Goal: Check status: Check status

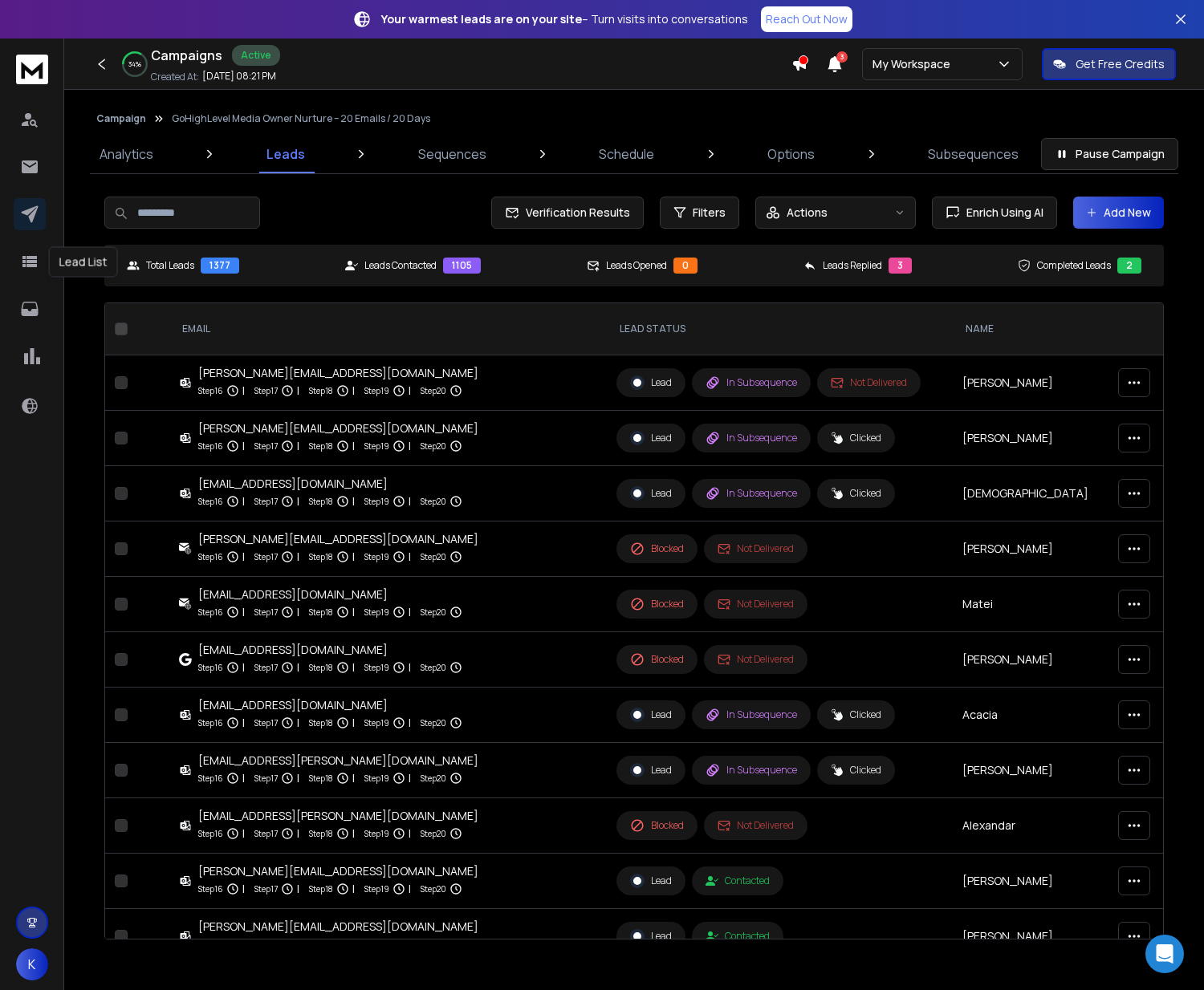
click at [32, 267] on icon at bounding box center [30, 262] width 20 height 20
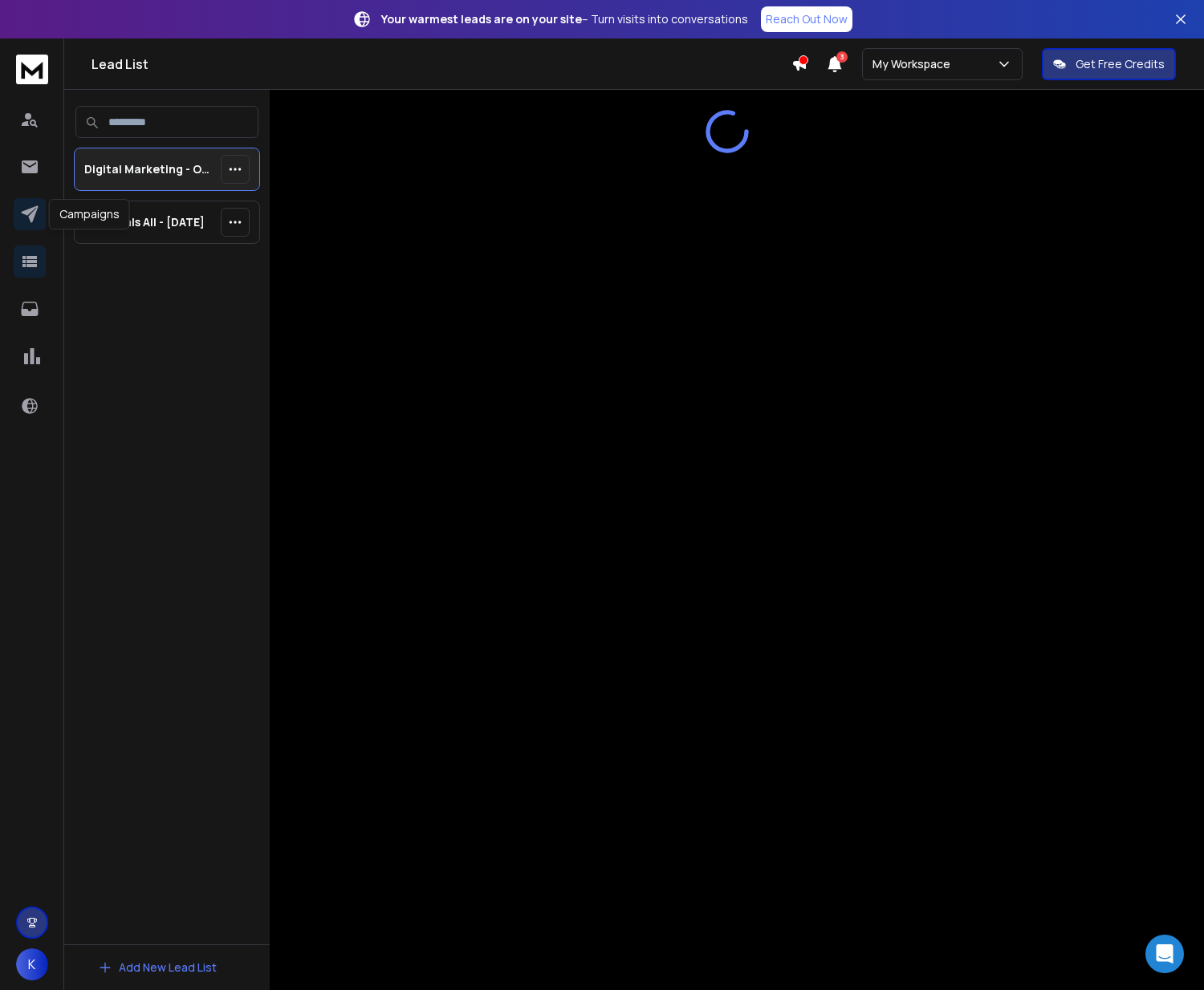
click at [31, 216] on icon at bounding box center [29, 214] width 17 height 17
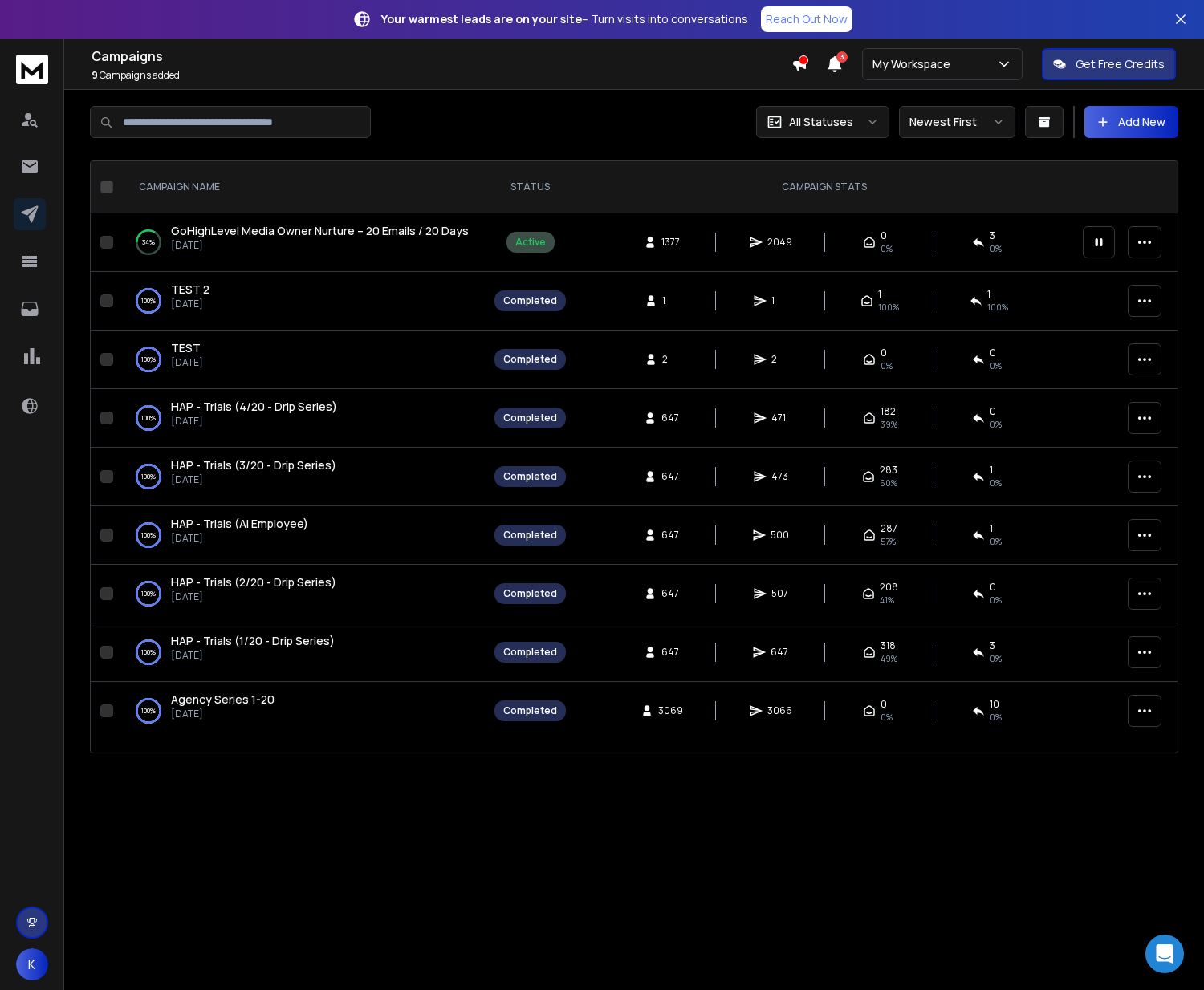
click at [388, 256] on div "GoHighLevel Media Owner Nurture – 20 Emails / 20 Days [DATE]" at bounding box center [320, 241] width 298 height 38
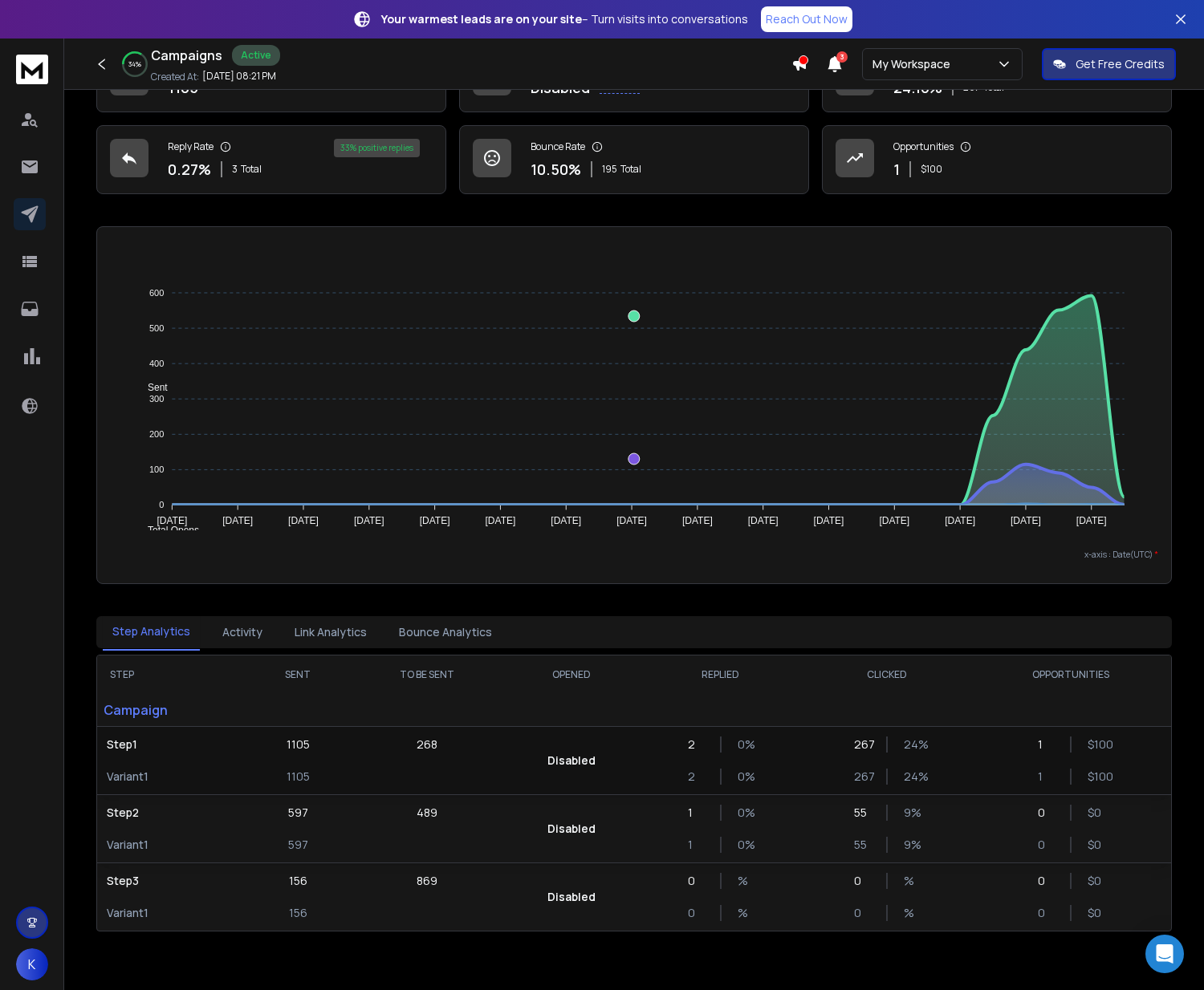
scroll to position [218, 0]
click at [236, 626] on button "Activity" at bounding box center [242, 632] width 59 height 35
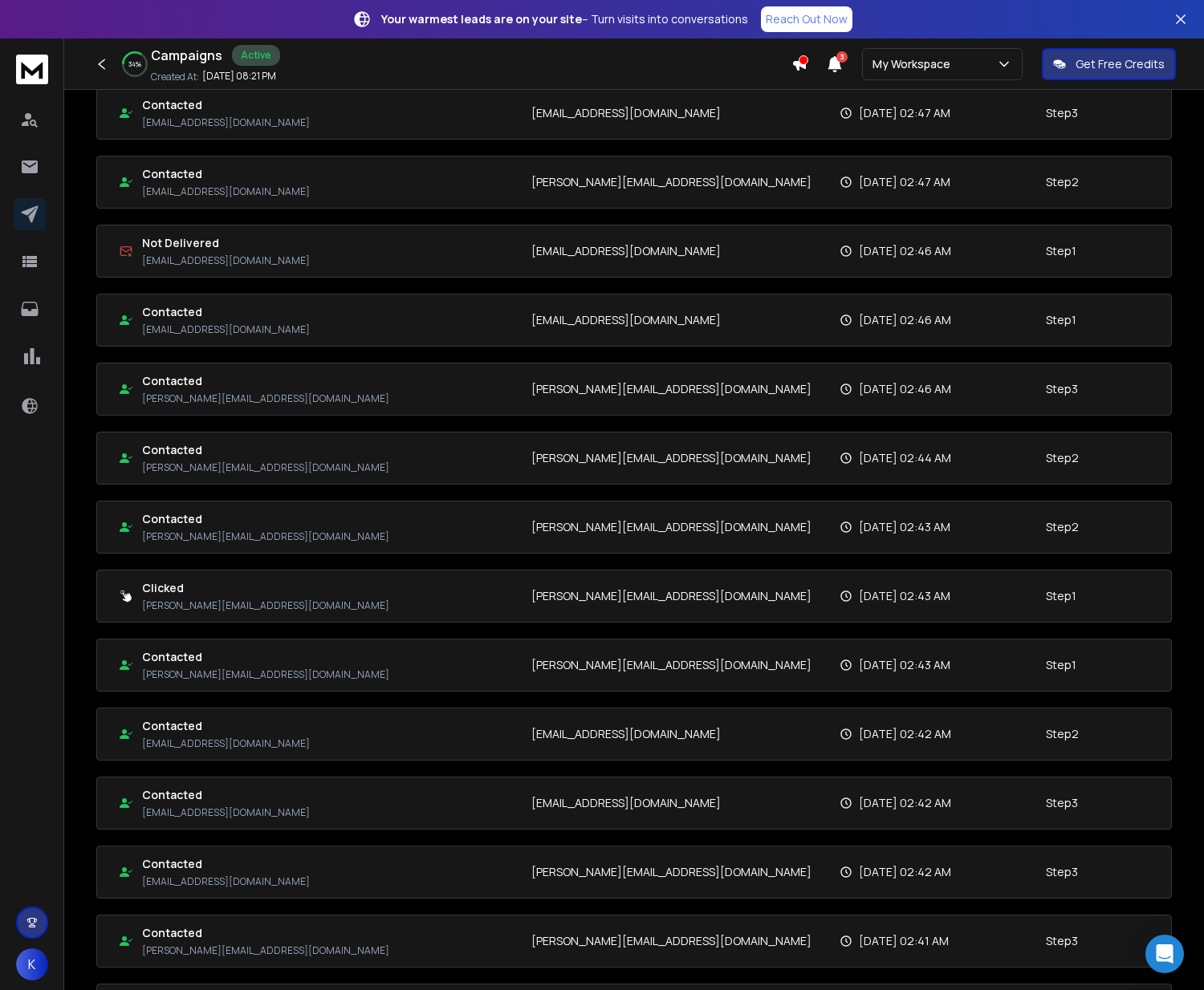
scroll to position [13639, 0]
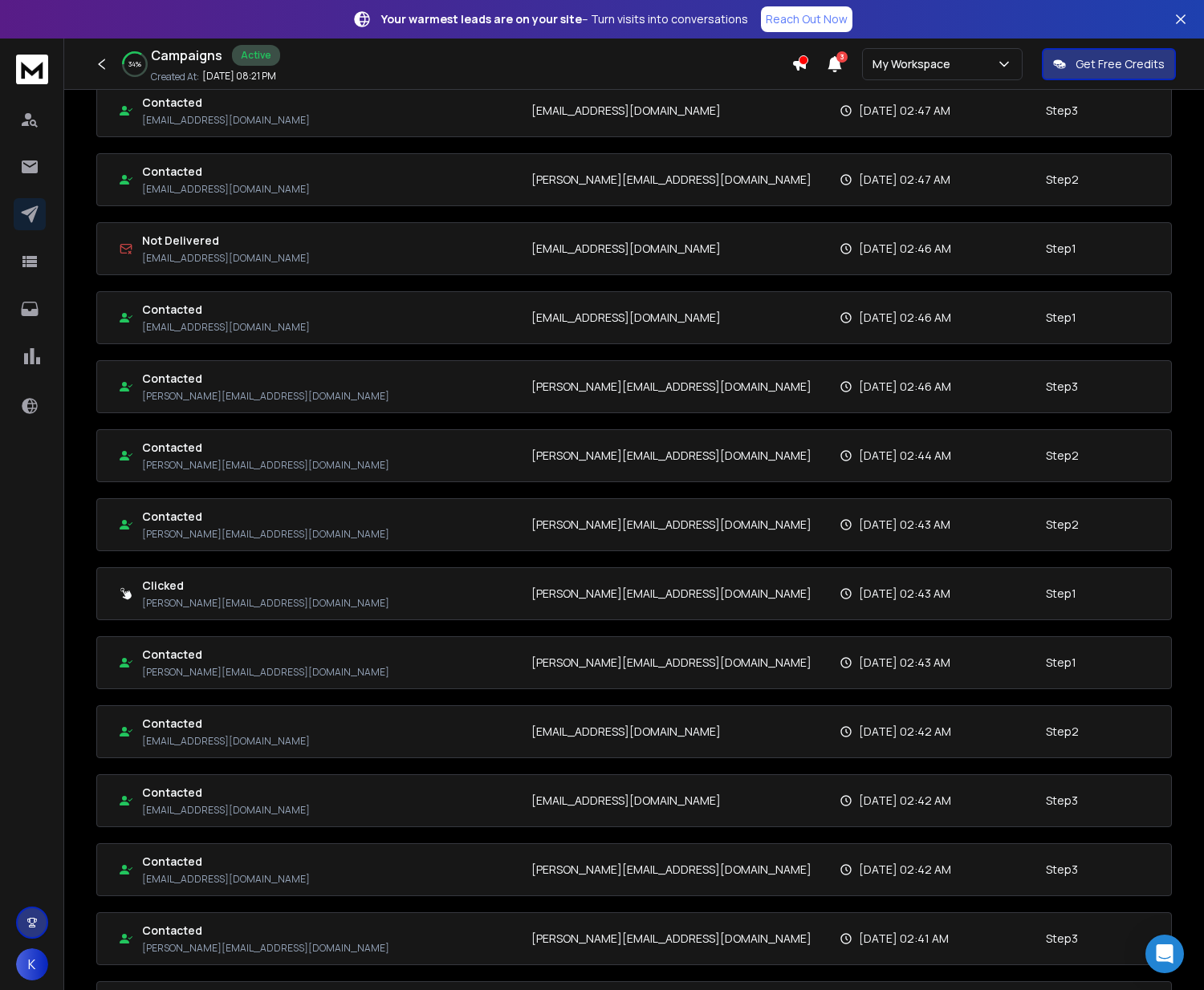
click at [556, 793] on p "[EMAIL_ADDRESS][DOMAIN_NAME]" at bounding box center [626, 801] width 189 height 16
copy div "[EMAIL_ADDRESS][DOMAIN_NAME]"
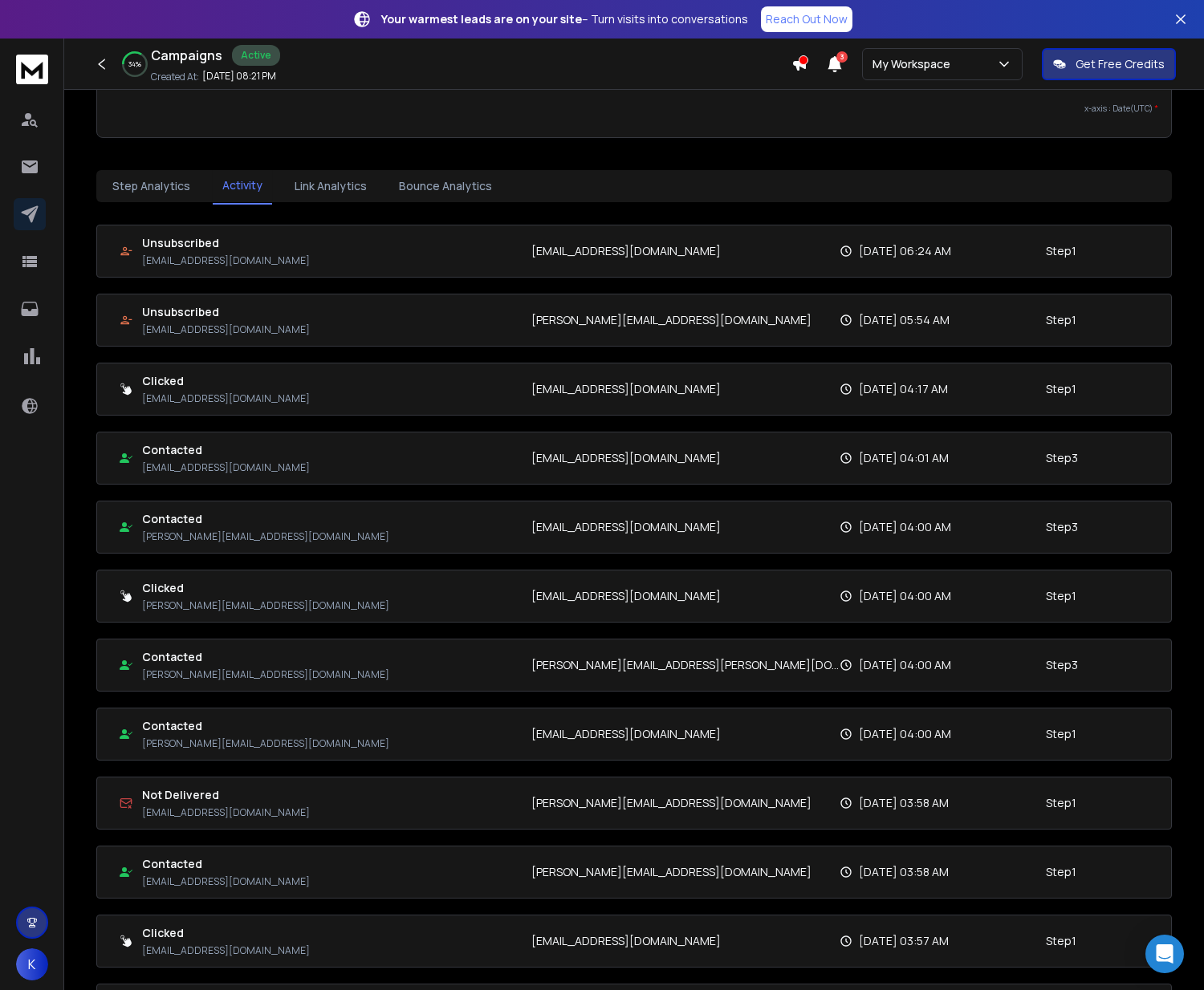
scroll to position [0, 0]
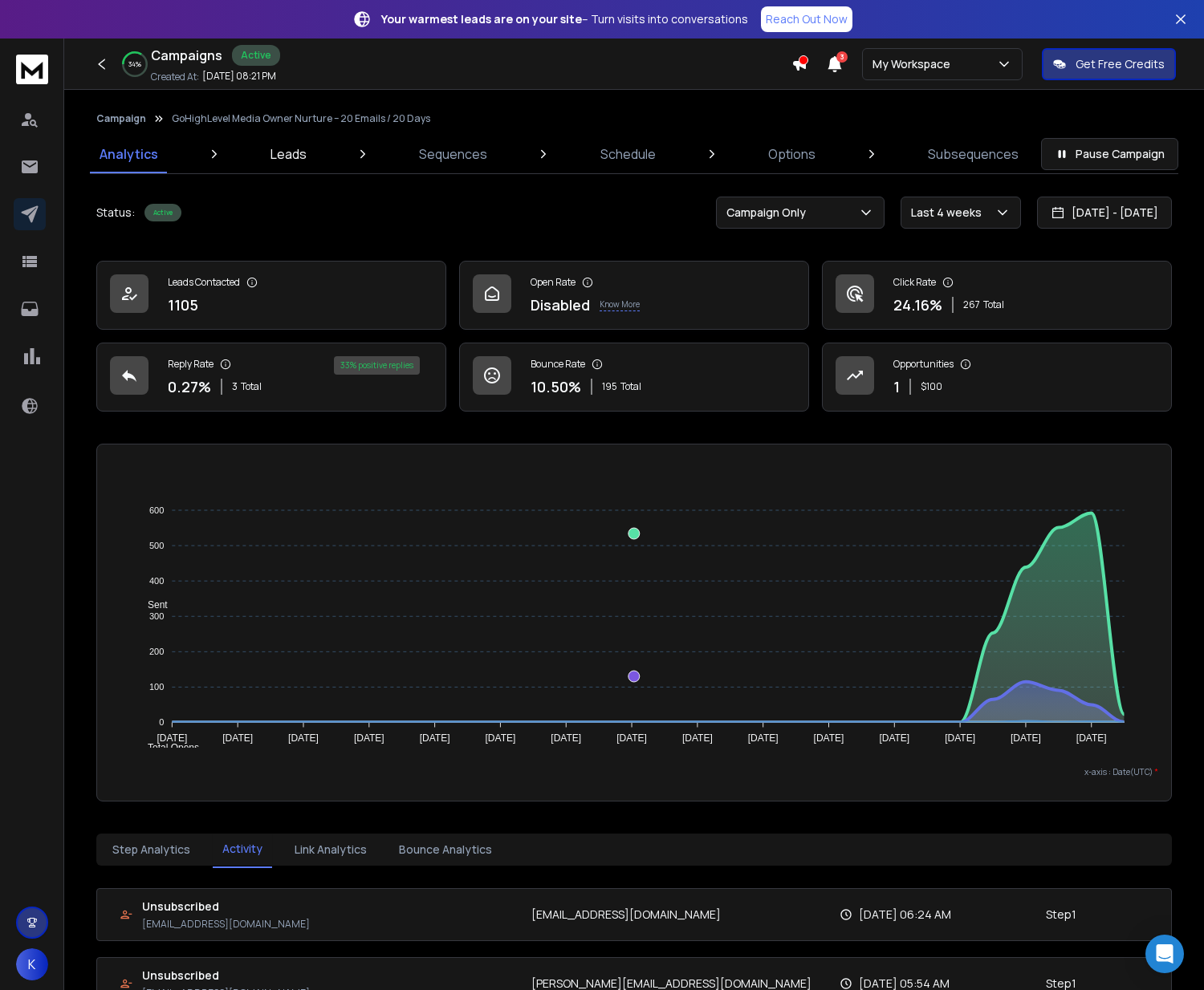
click at [264, 160] on link "Leads" at bounding box center [288, 153] width 55 height 38
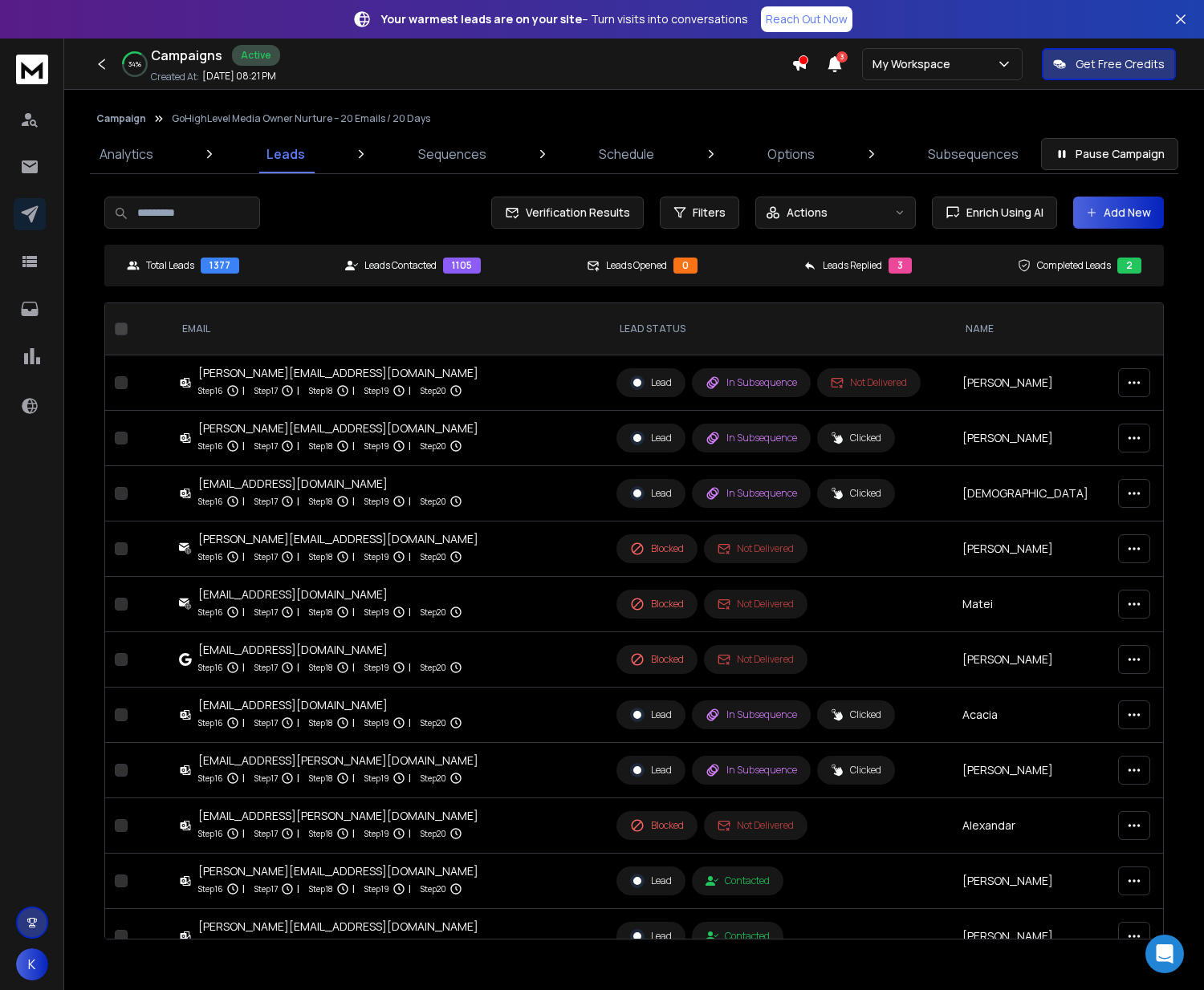
click at [215, 208] on input at bounding box center [182, 213] width 155 height 32
paste input "**********"
type input "**********"
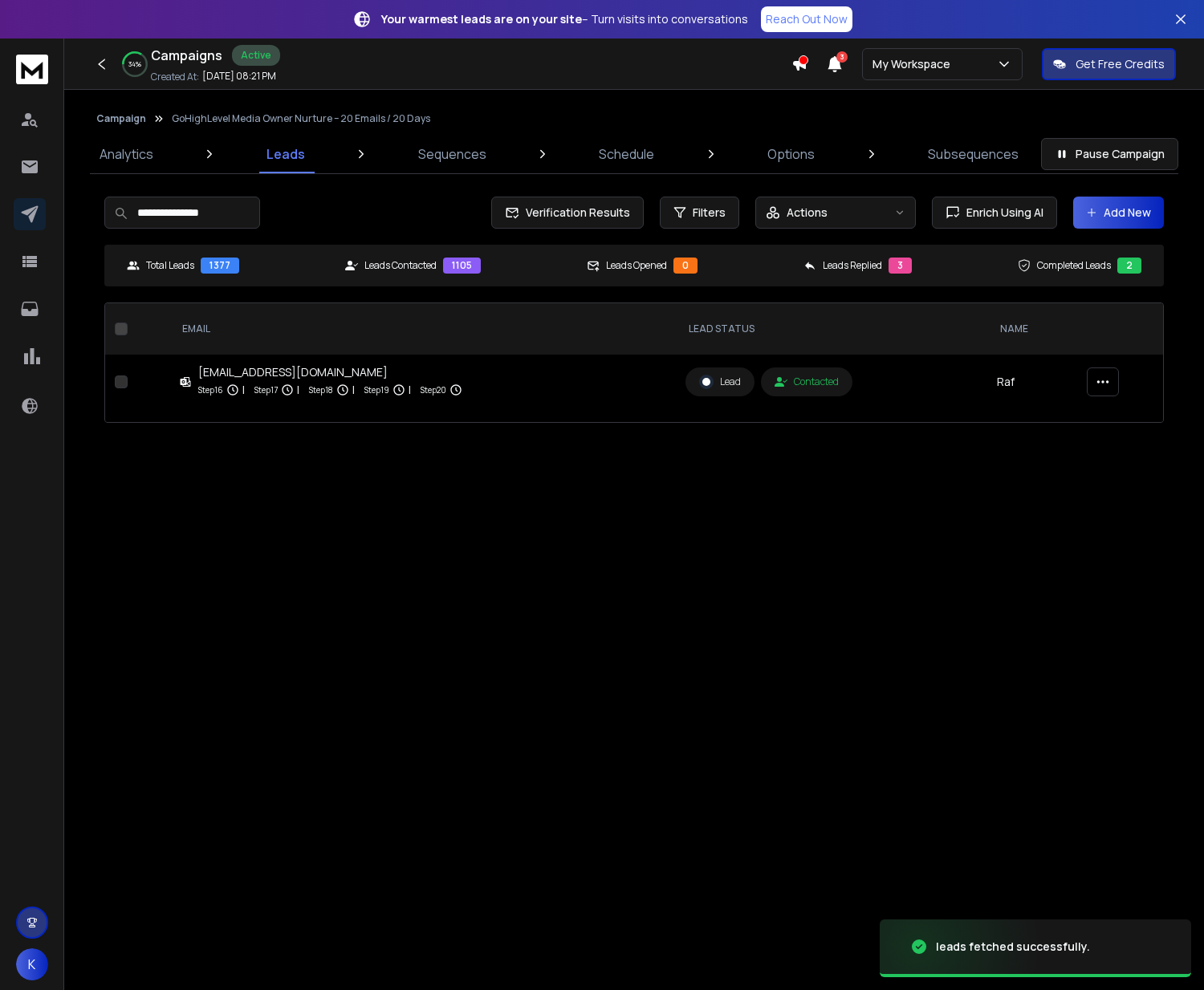
click at [1103, 376] on icon "button" at bounding box center [1103, 381] width 14 height 14
click at [958, 395] on td "Lead Contacted" at bounding box center [831, 382] width 311 height 55
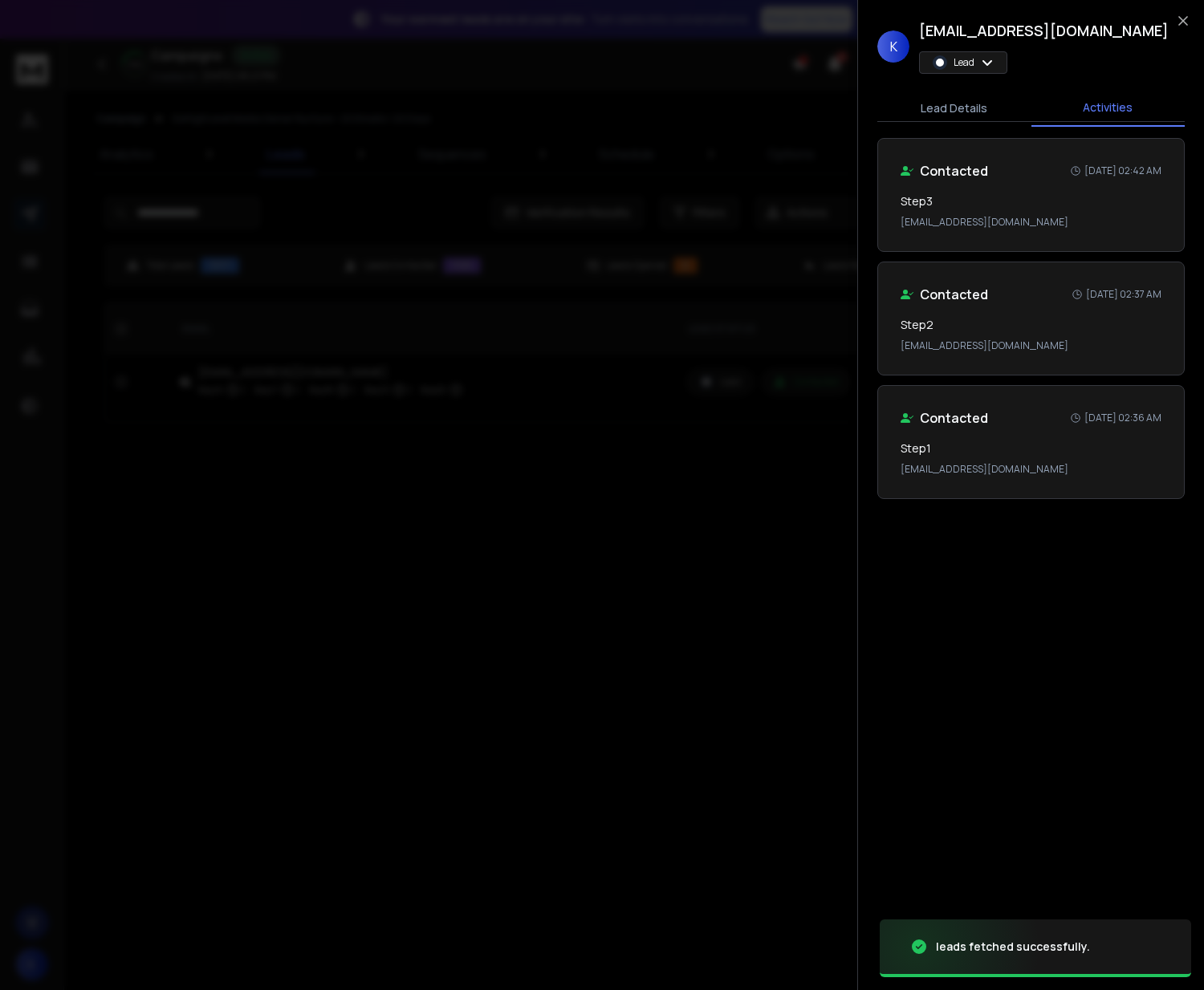
click at [1090, 98] on button "Activities" at bounding box center [1108, 108] width 154 height 37
click at [1189, 26] on icon "button" at bounding box center [1183, 20] width 16 height 16
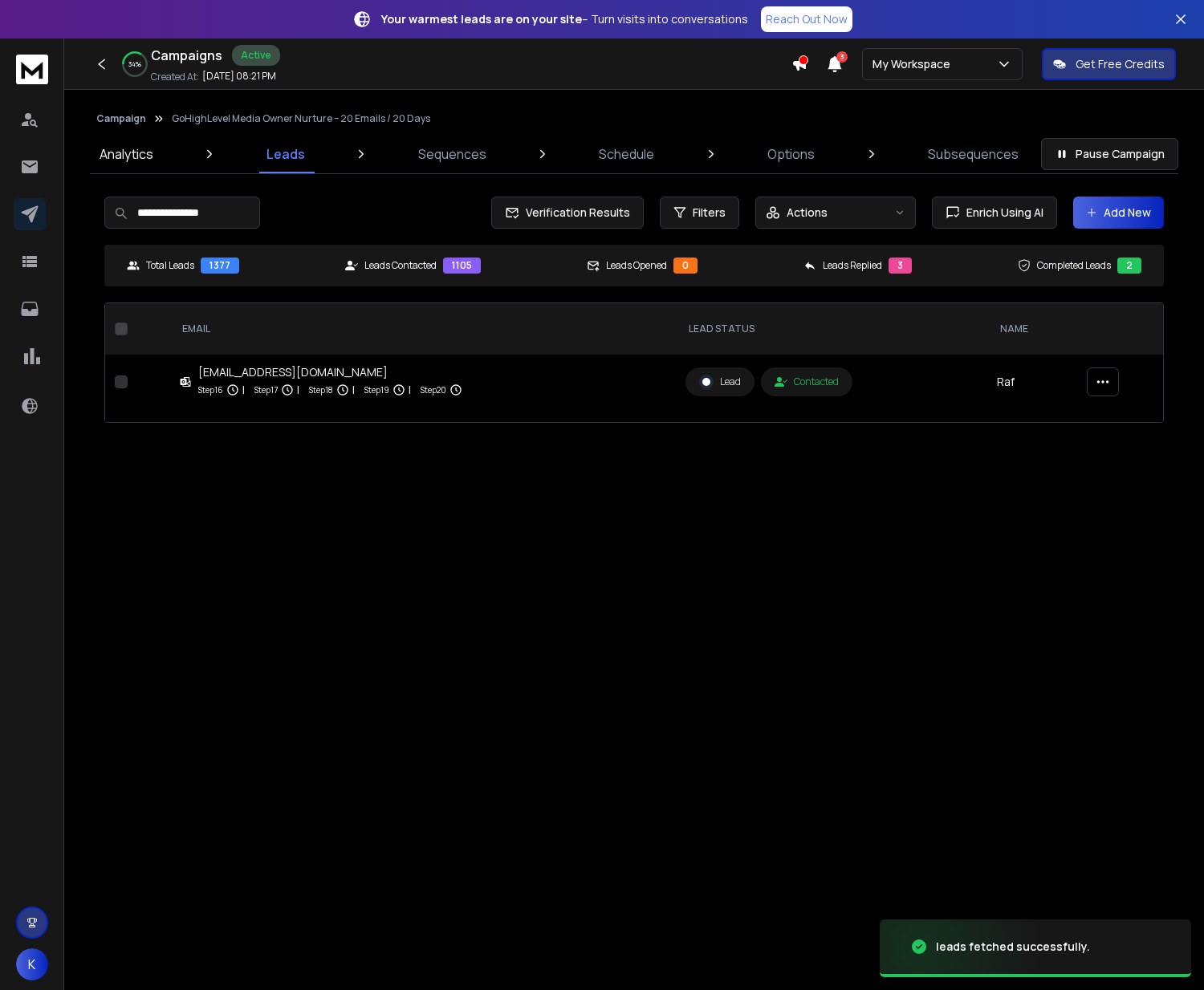
click at [154, 149] on link "Analytics" at bounding box center [126, 153] width 73 height 38
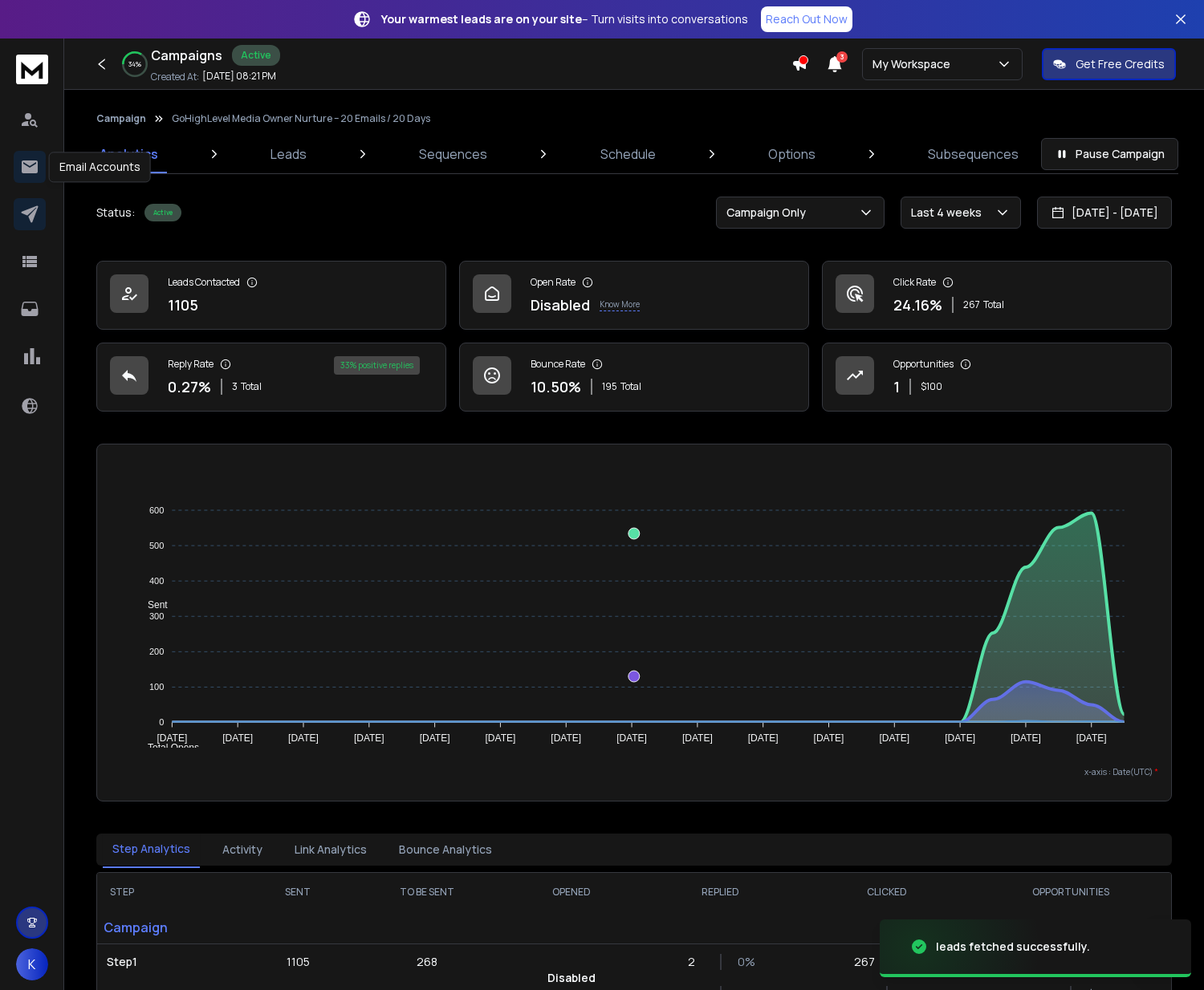
click at [31, 180] on link at bounding box center [29, 167] width 32 height 32
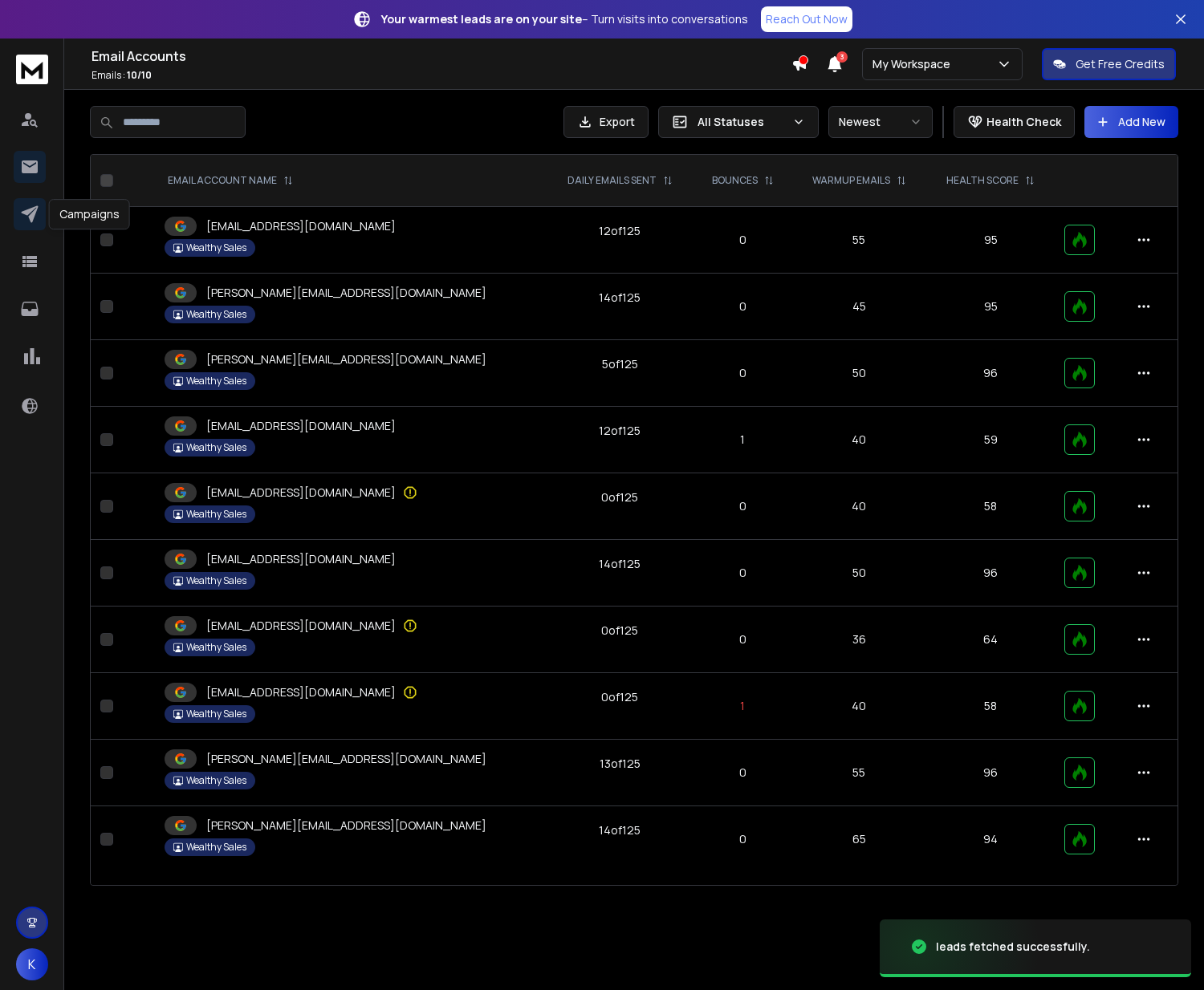
click at [26, 216] on icon at bounding box center [30, 215] width 20 height 20
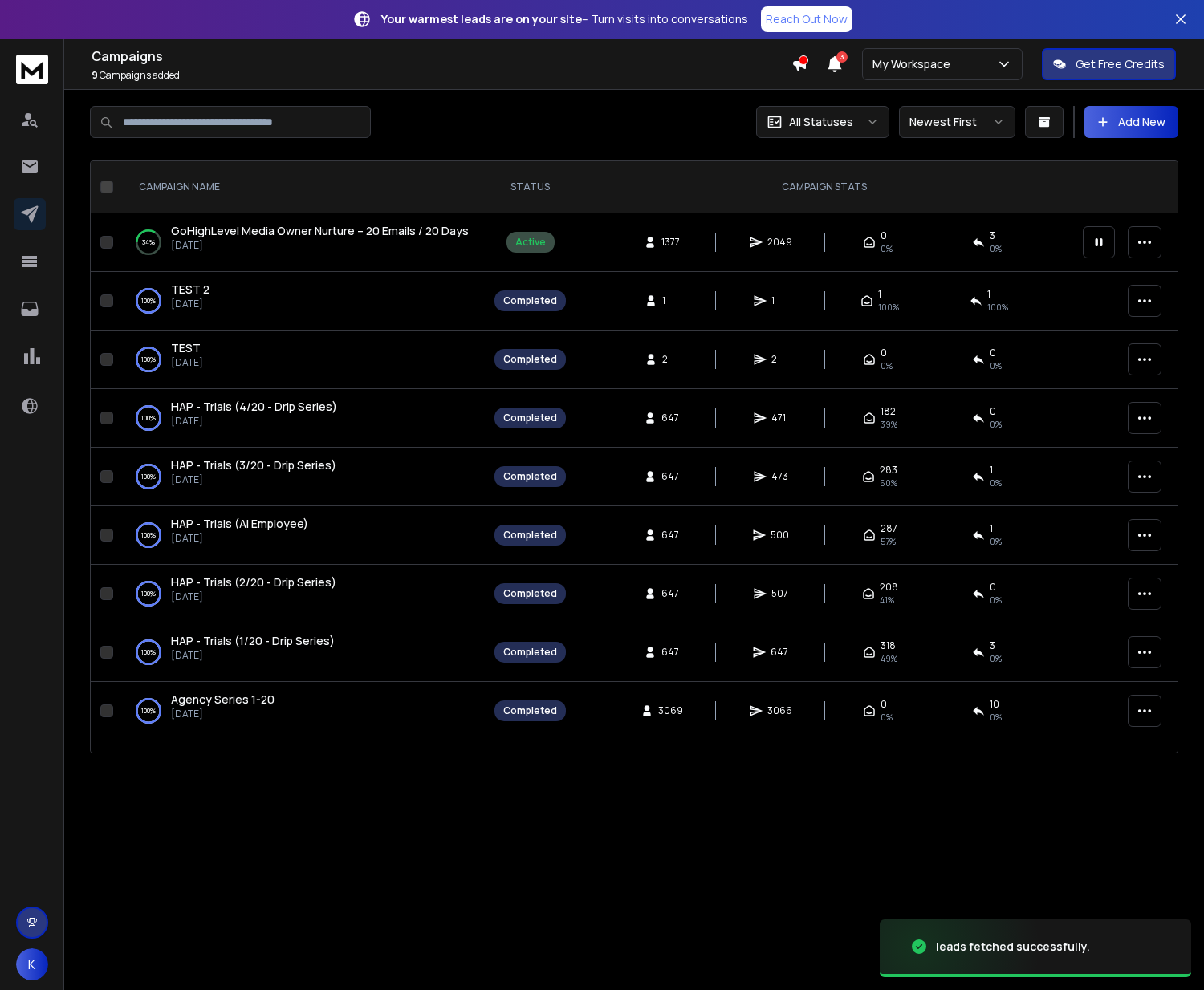
click at [418, 259] on div "GoHighLevel Media Owner Nurture – 20 Emails / 20 Days [DATE]" at bounding box center [320, 241] width 298 height 38
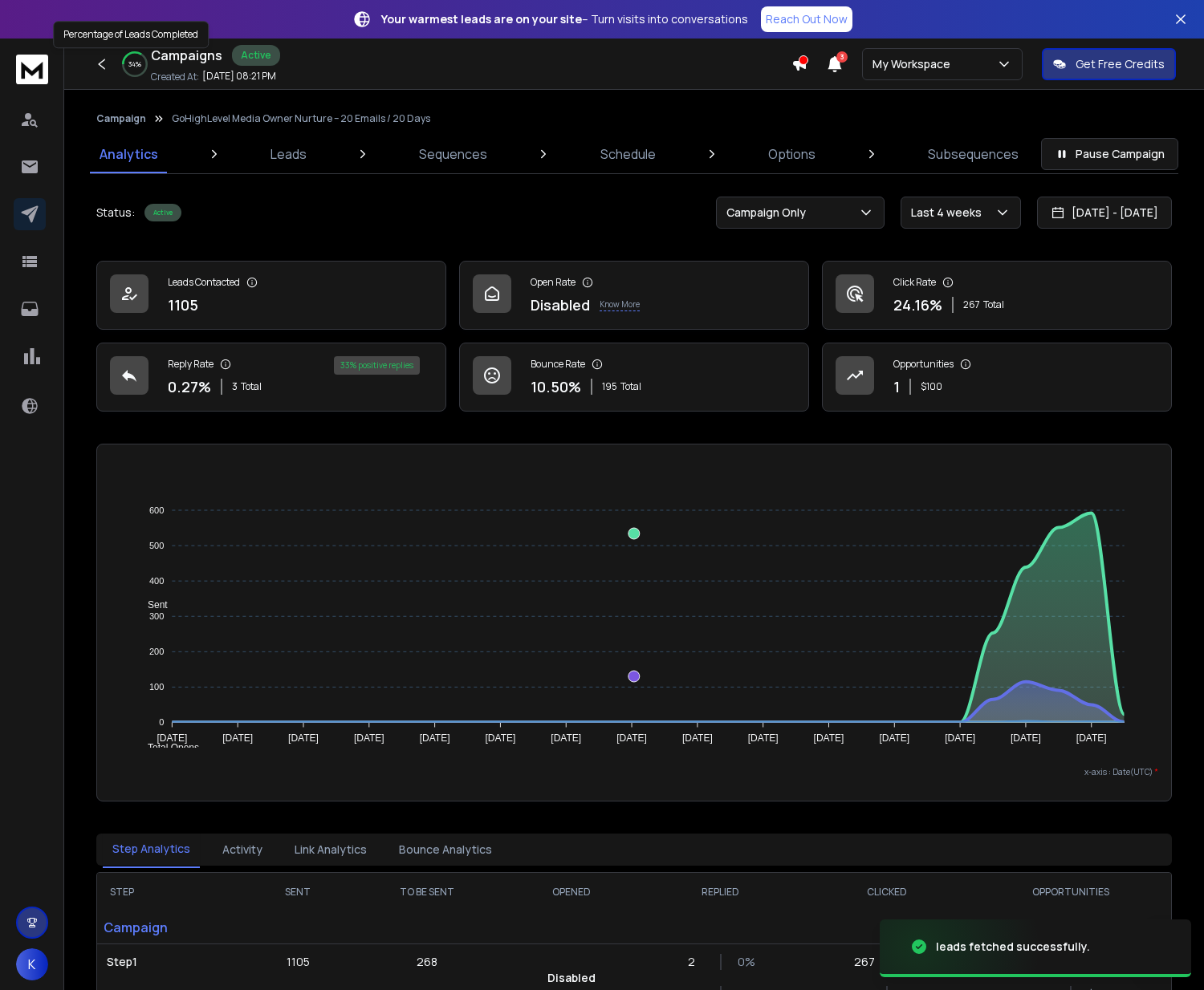
click at [117, 68] on div "34 % Campaigns Active Created At: [DATE] 08:21 PM" at bounding box center [185, 64] width 189 height 38
click at [113, 68] on div "34 % Campaigns Active Created At: [DATE] 08:21 PM" at bounding box center [185, 64] width 189 height 38
click at [105, 68] on icon at bounding box center [100, 64] width 6 height 11
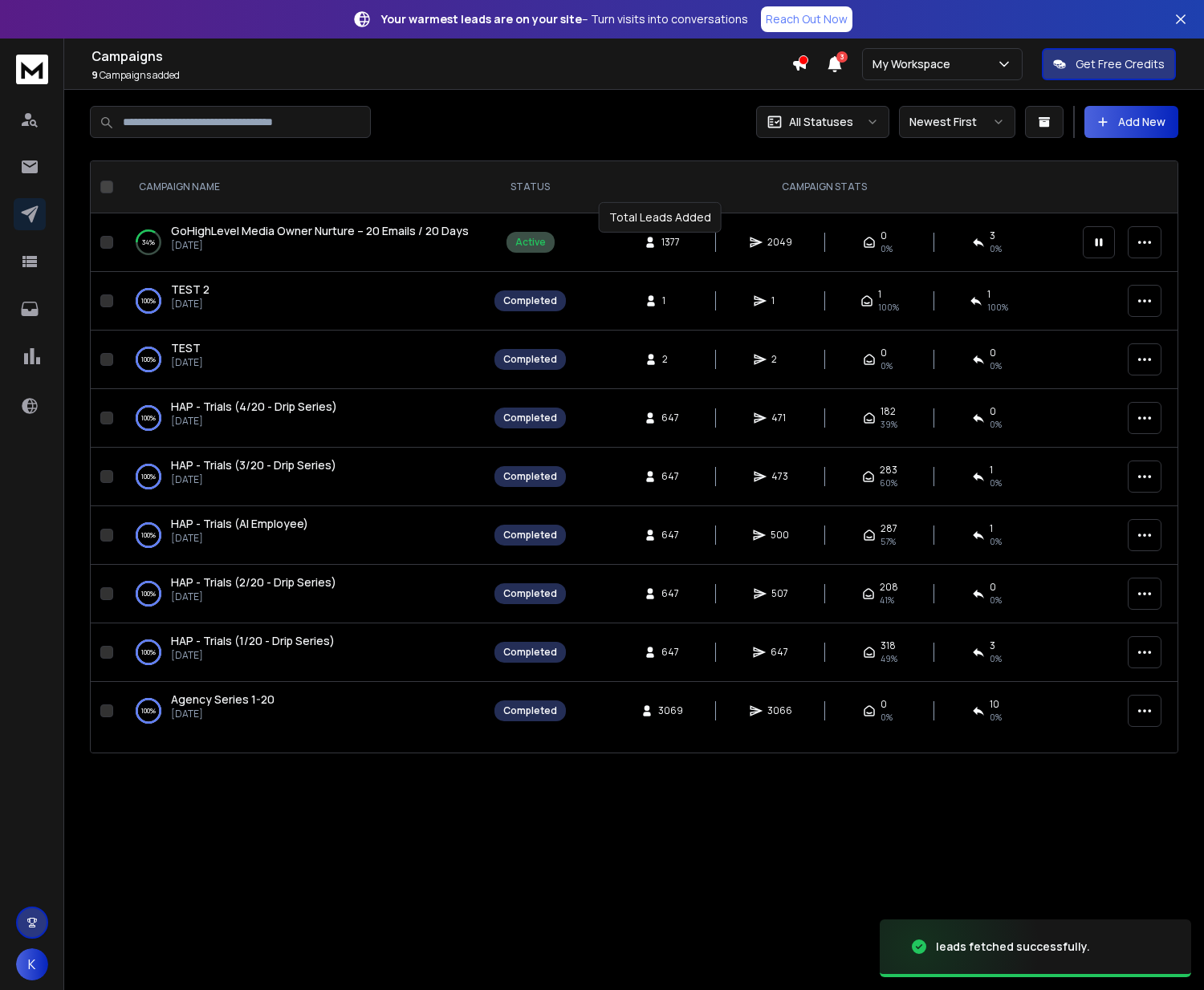
click at [497, 245] on td "Active" at bounding box center [530, 243] width 90 height 59
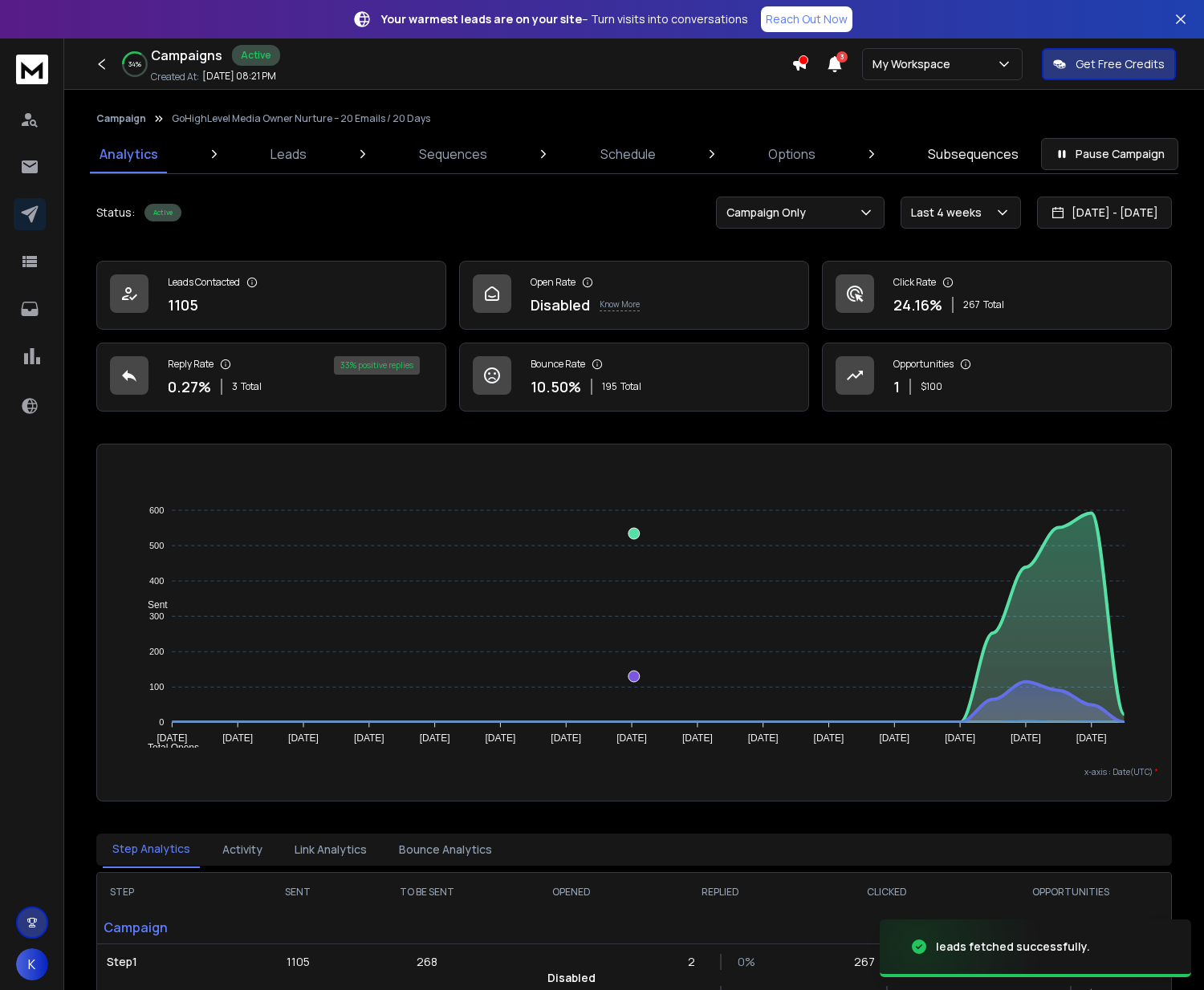
click at [981, 159] on p "Subsequences" at bounding box center [973, 154] width 90 height 20
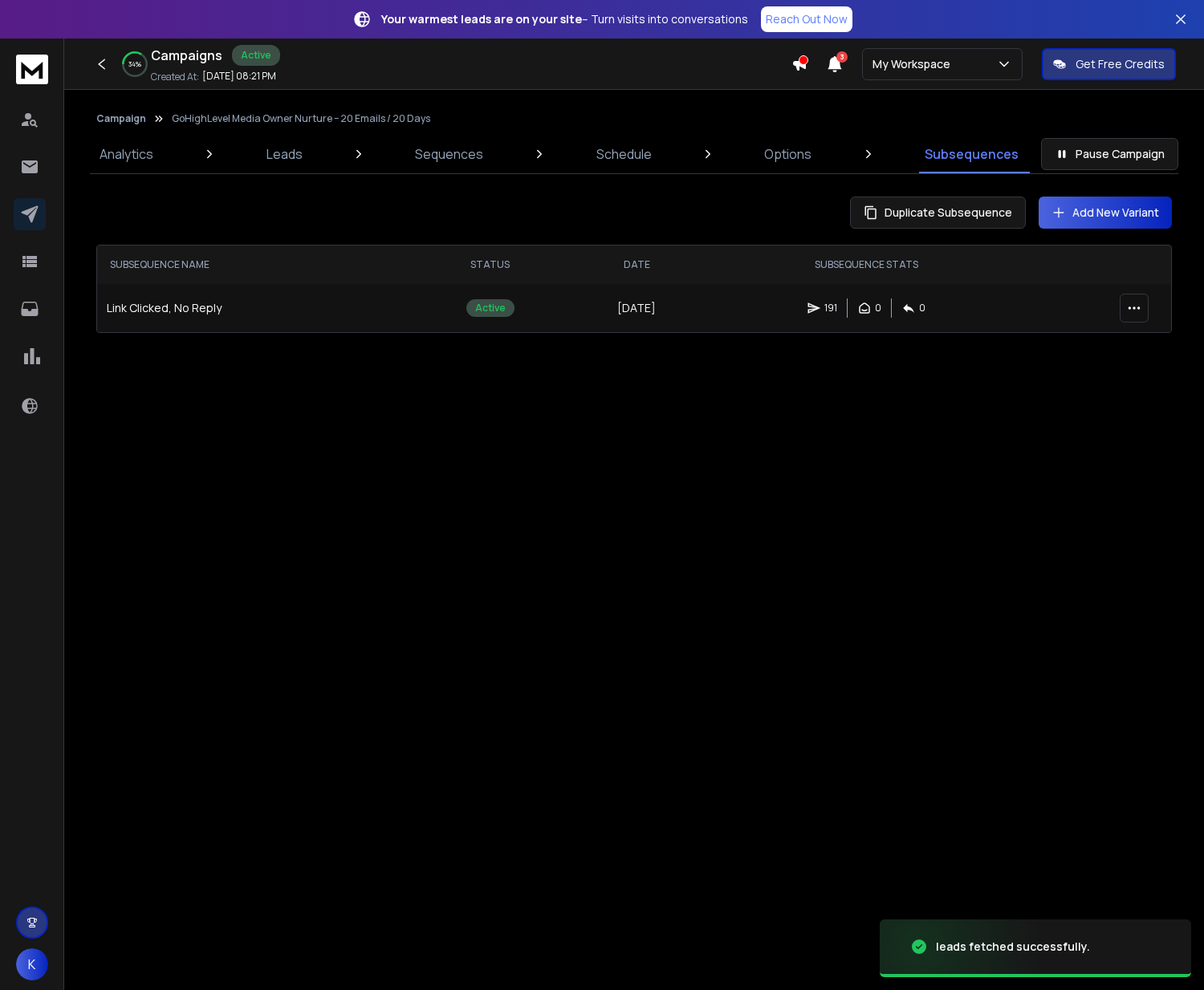
click at [631, 315] on td "[DATE]" at bounding box center [636, 308] width 136 height 48
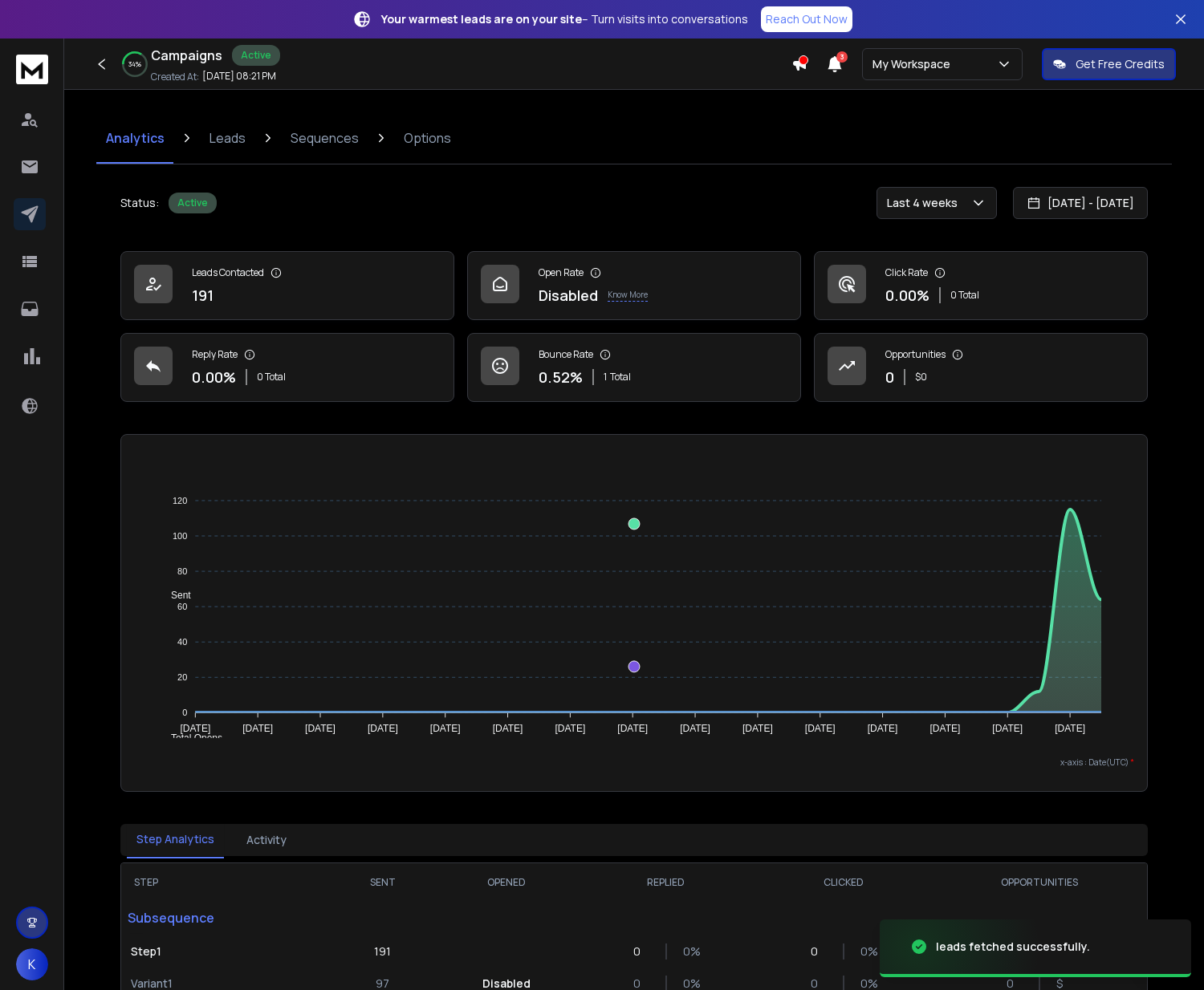
scroll to position [76, 0]
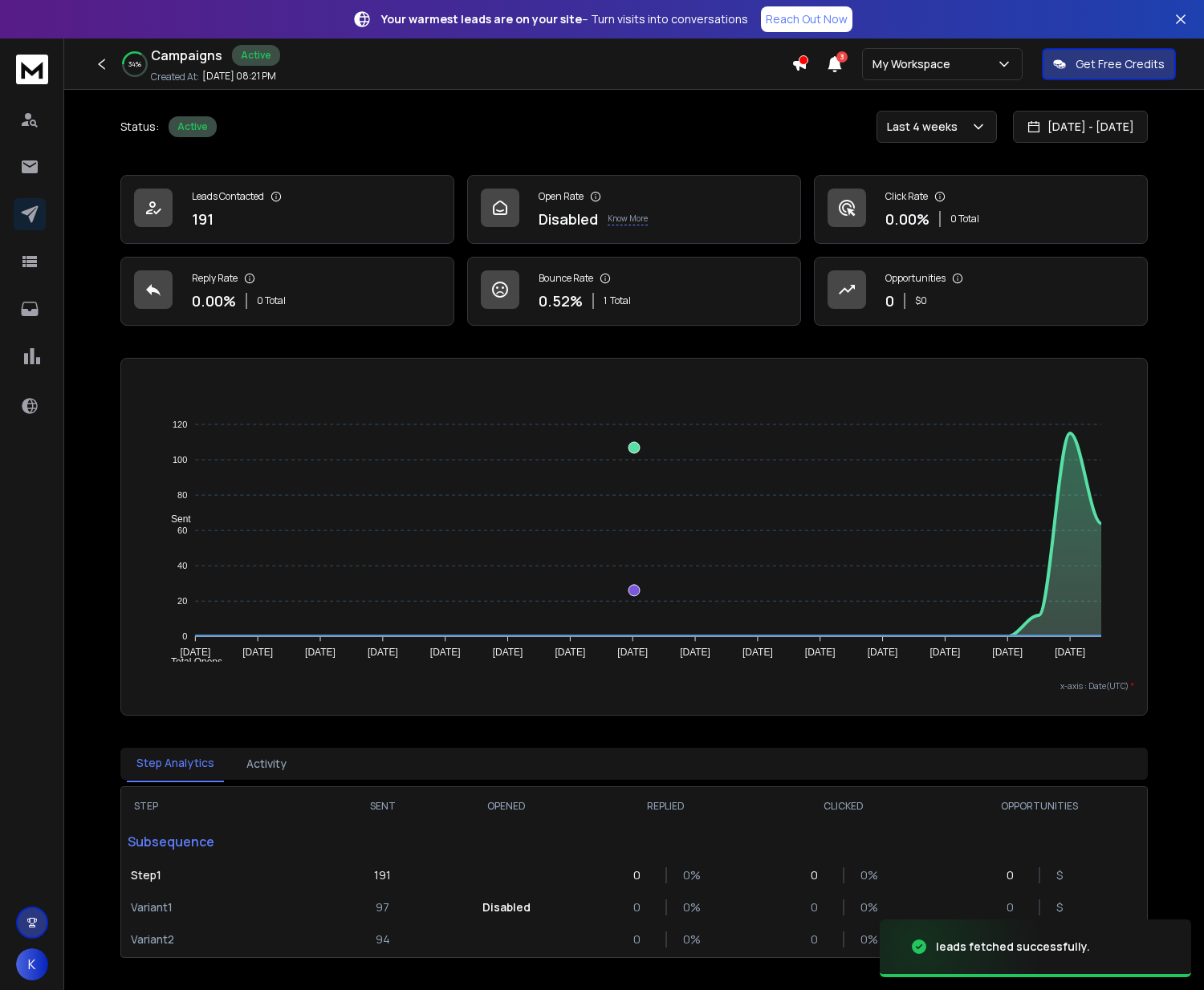
click at [251, 765] on button "Activity" at bounding box center [266, 764] width 59 height 35
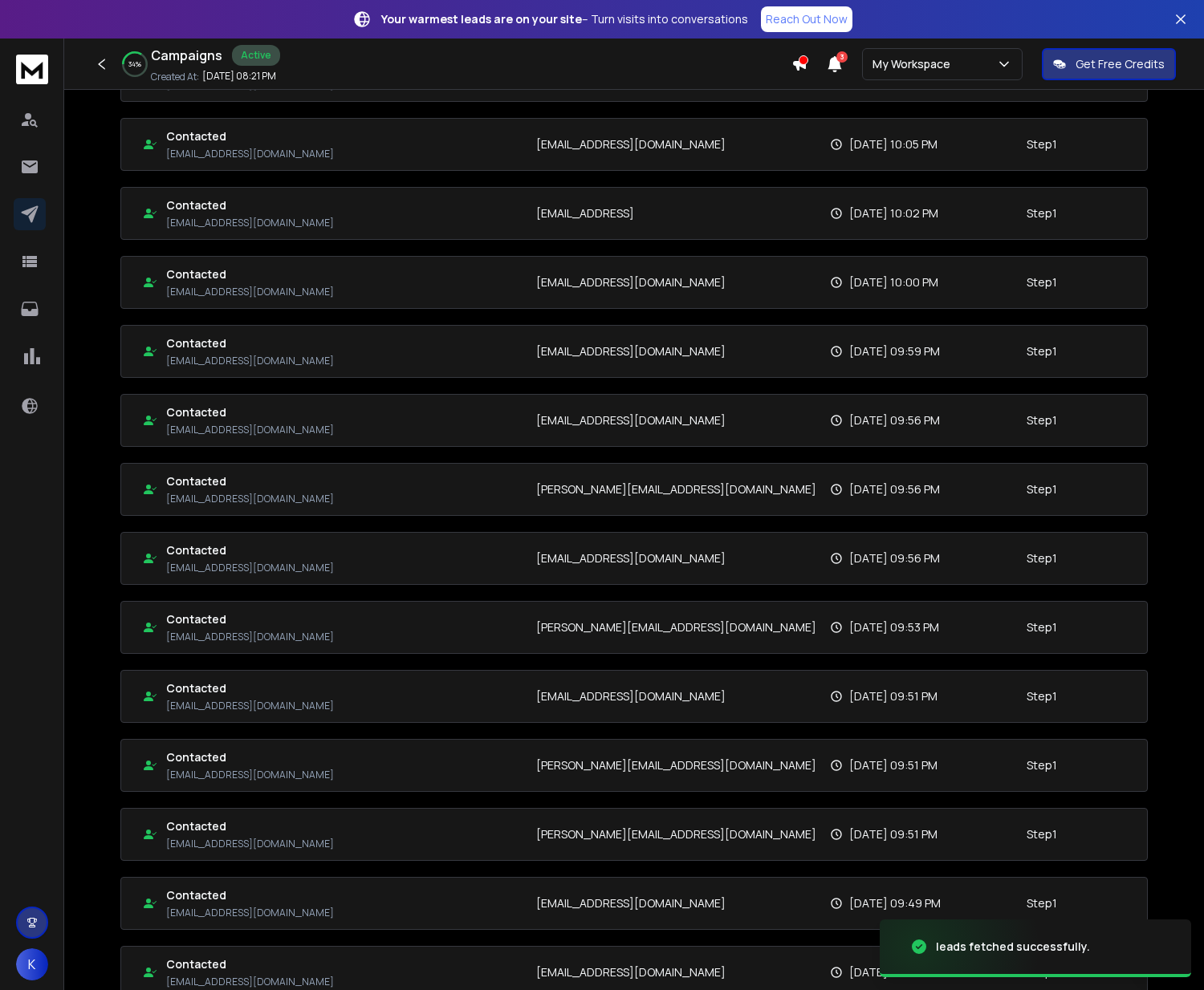
scroll to position [6789, 0]
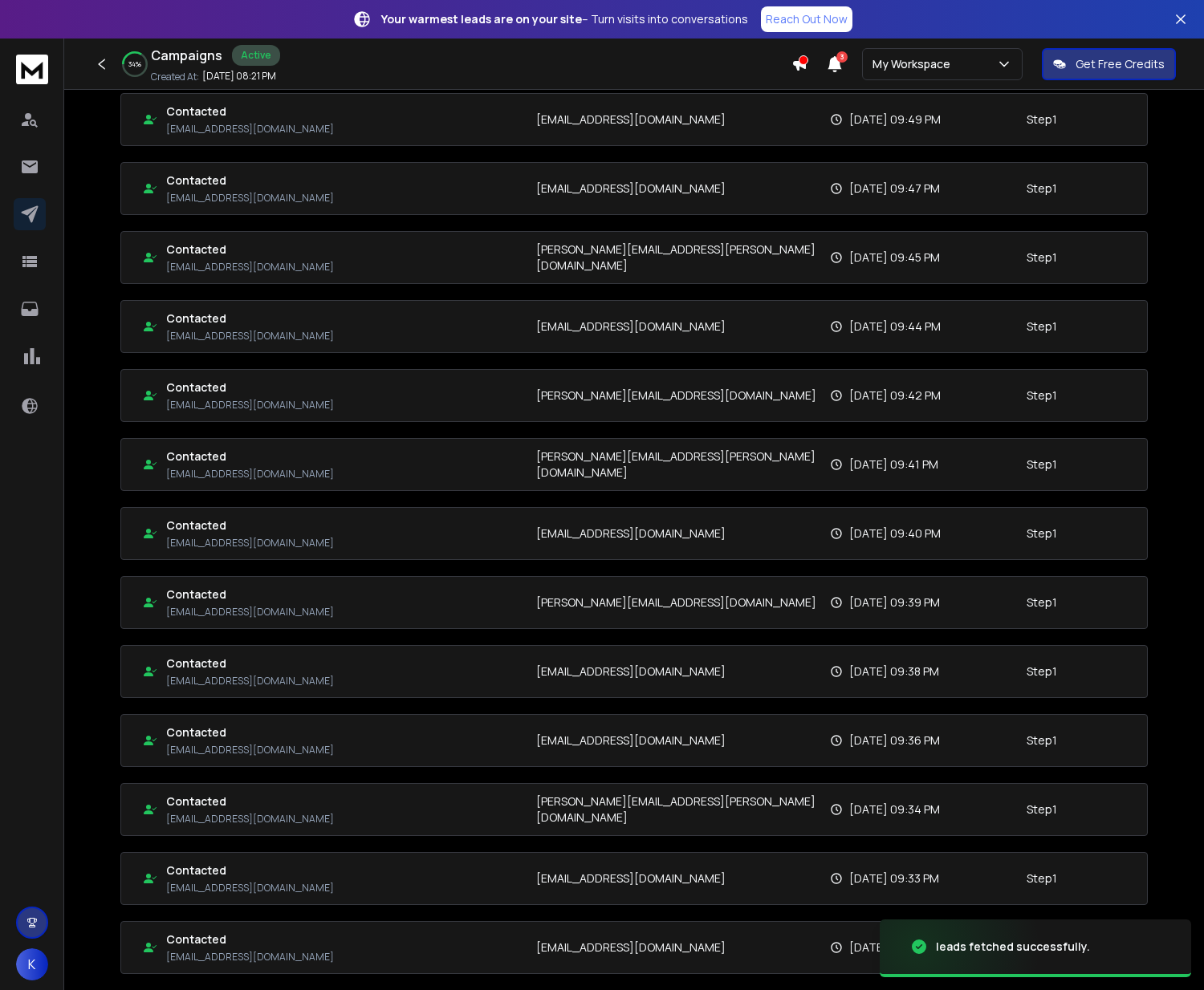
click at [207, 675] on p "[EMAIL_ADDRESS][DOMAIN_NAME]" at bounding box center [249, 681] width 168 height 12
click at [576, 664] on p "[EMAIL_ADDRESS][DOMAIN_NAME]" at bounding box center [630, 672] width 189 height 16
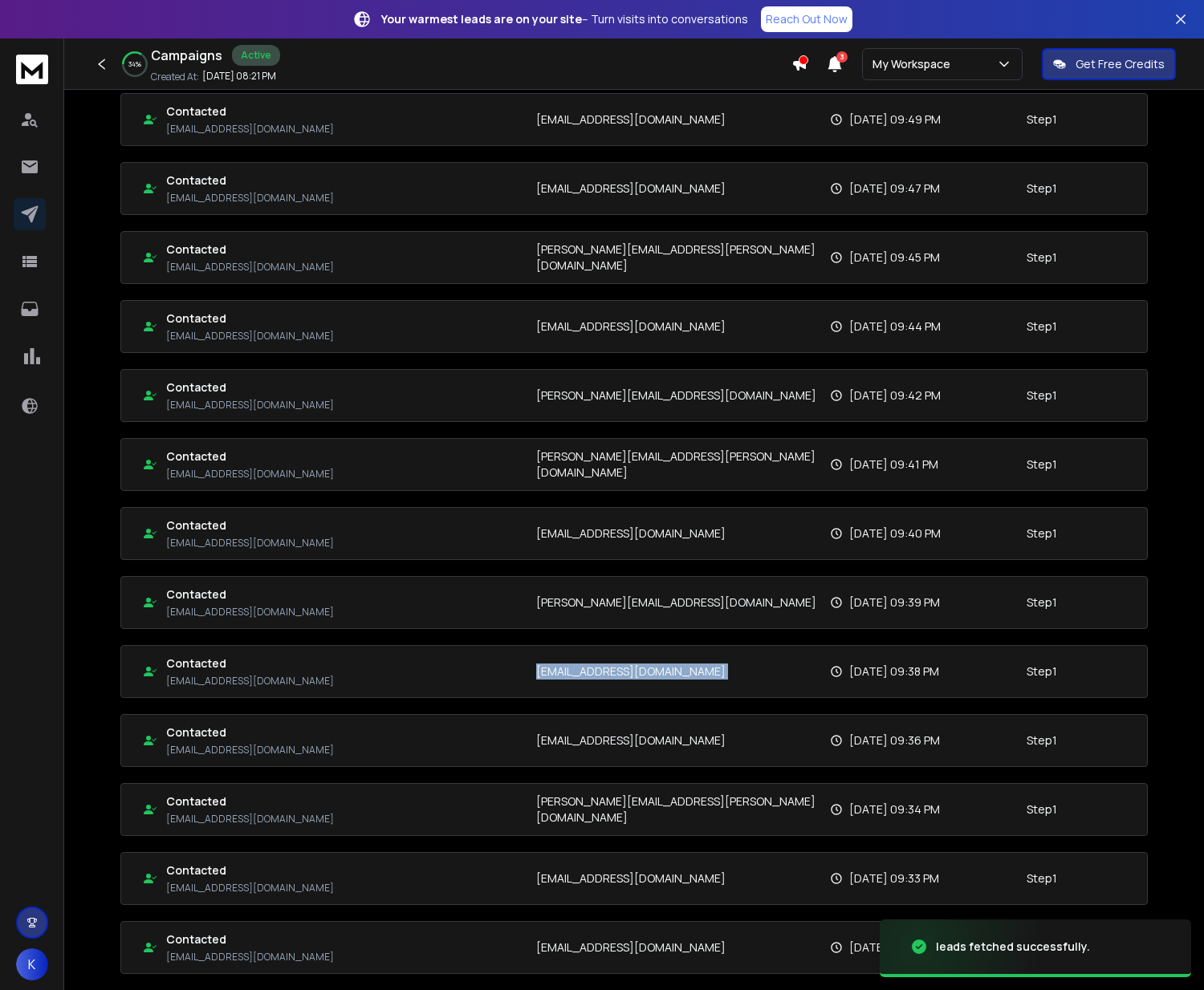
click at [576, 664] on p "[EMAIL_ADDRESS][DOMAIN_NAME]" at bounding box center [630, 672] width 189 height 16
copy div "[EMAIL_ADDRESS][DOMAIN_NAME]"
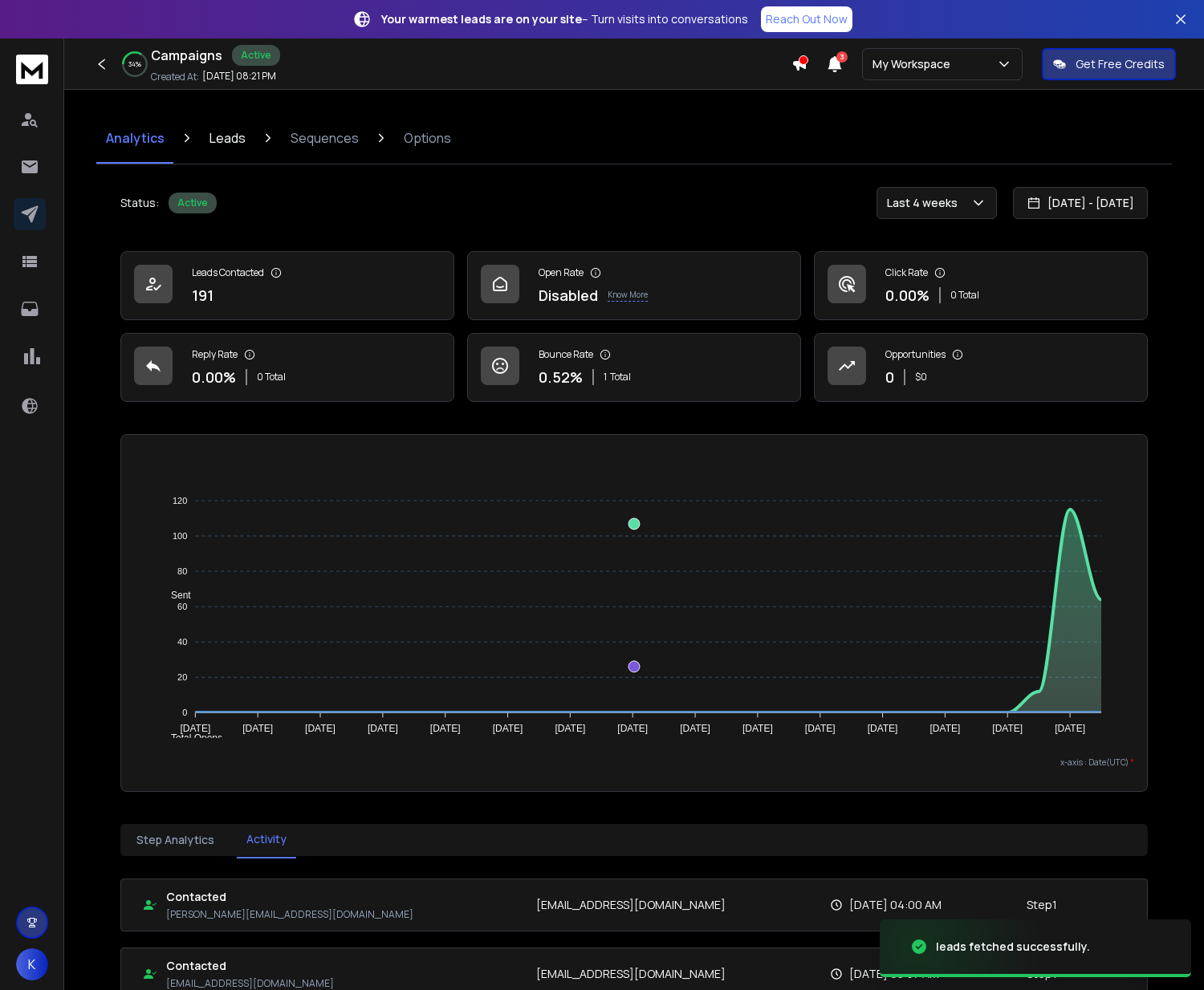
click at [217, 124] on link "Leads" at bounding box center [227, 138] width 55 height 51
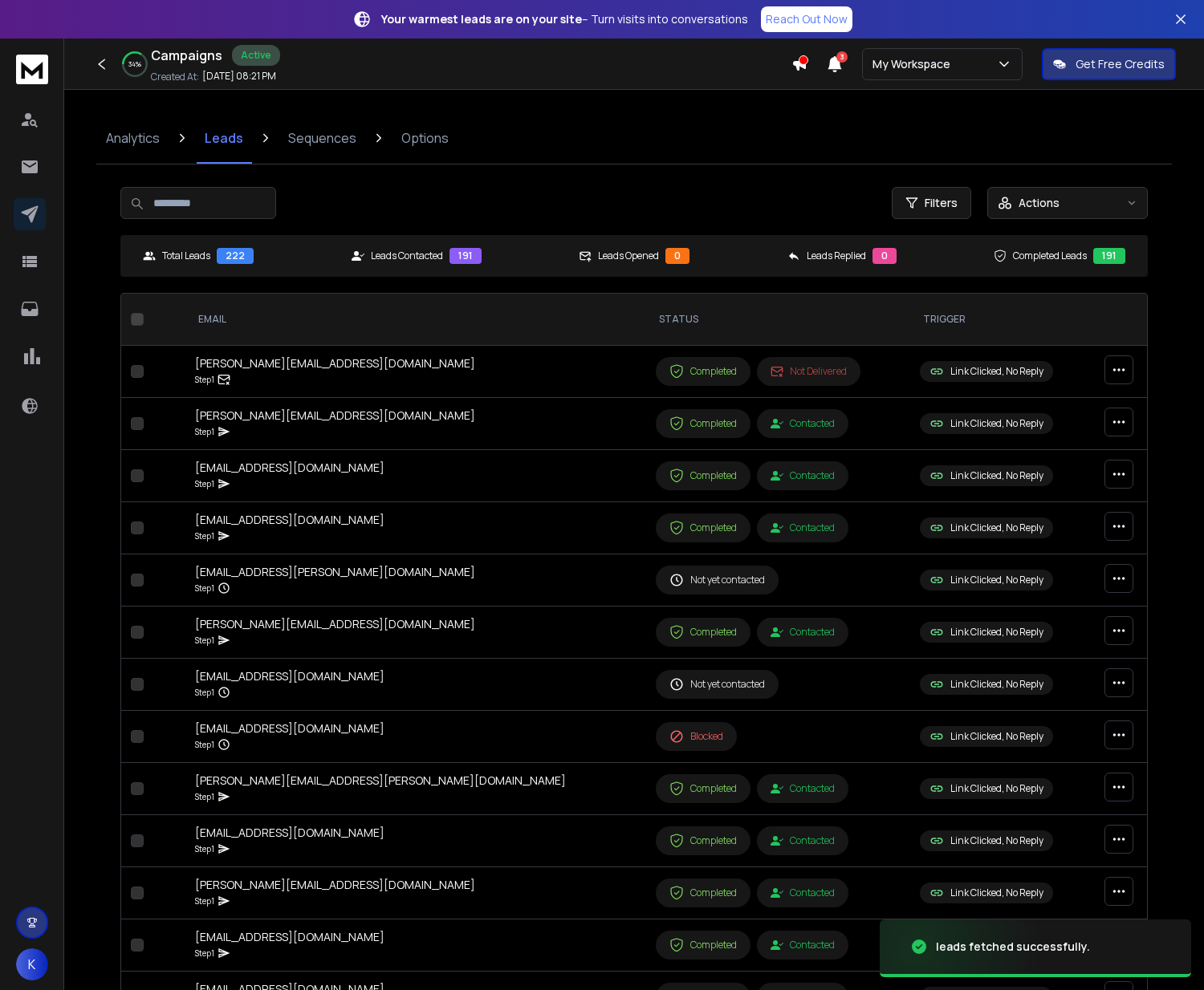
click at [189, 199] on input at bounding box center [198, 203] width 155 height 32
paste input "**********"
type input "**********"
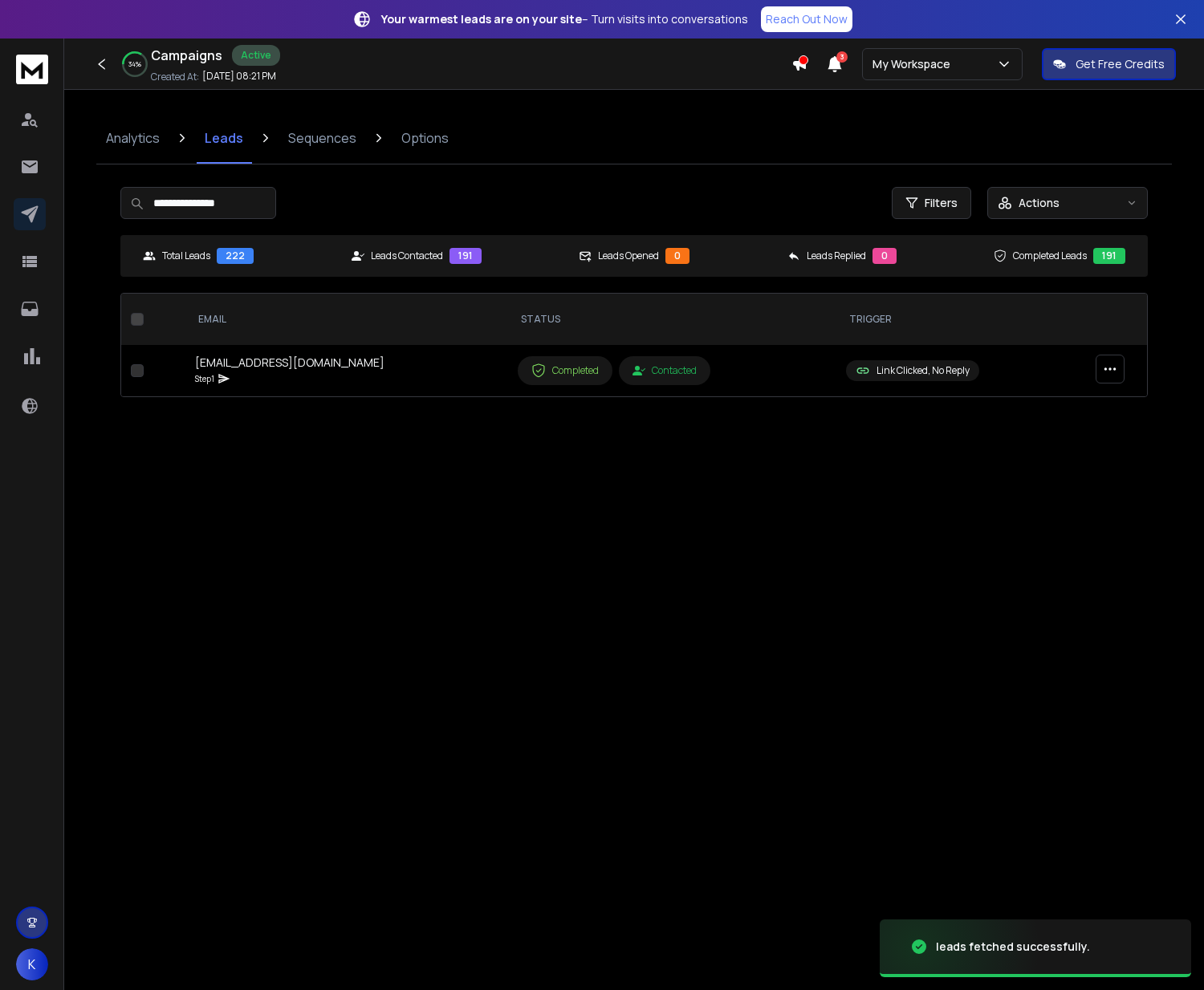
click at [978, 363] on div "Link Clicked, No Reply" at bounding box center [954, 371] width 216 height 21
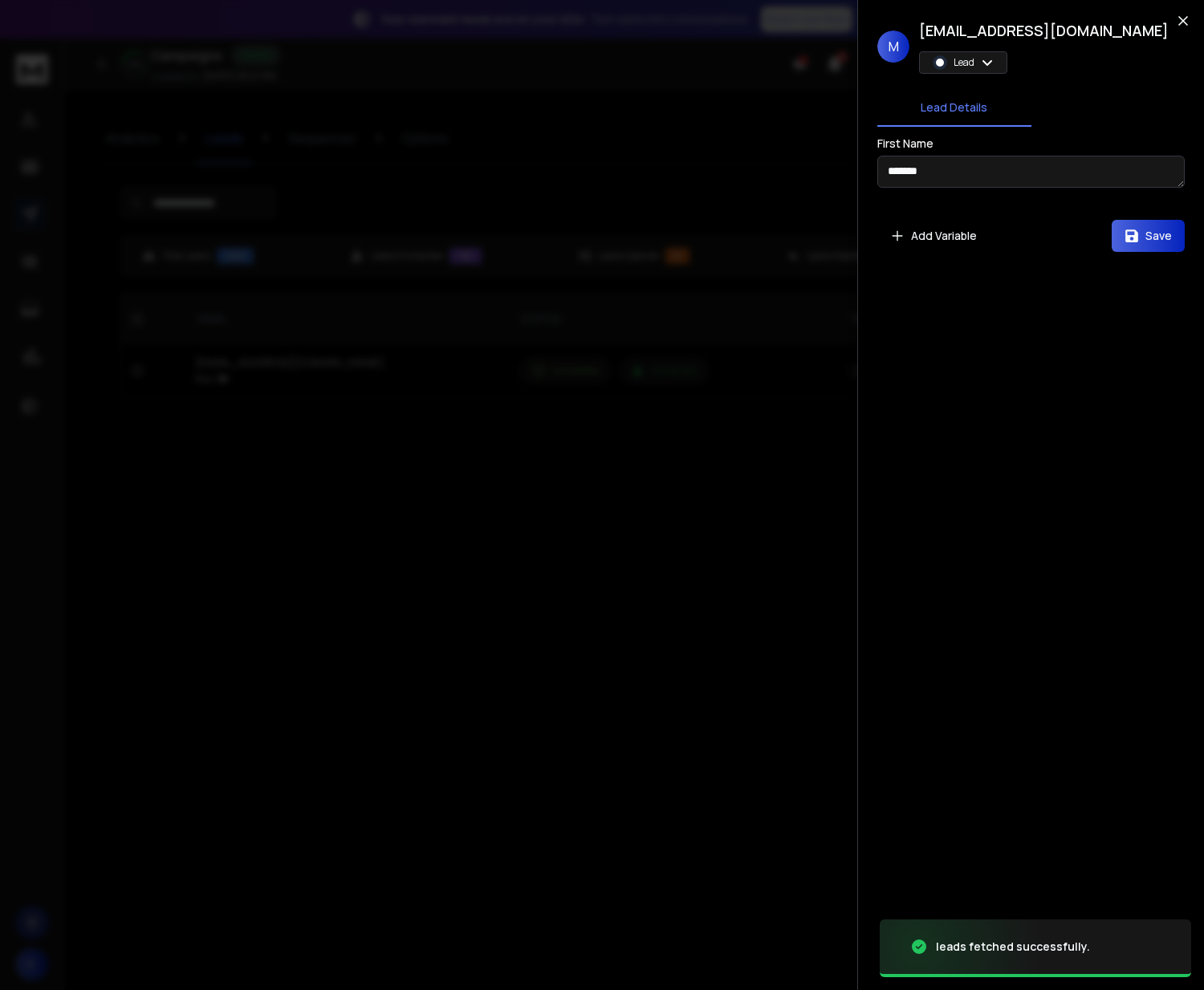
click at [1175, 22] on icon "button" at bounding box center [1183, 20] width 16 height 16
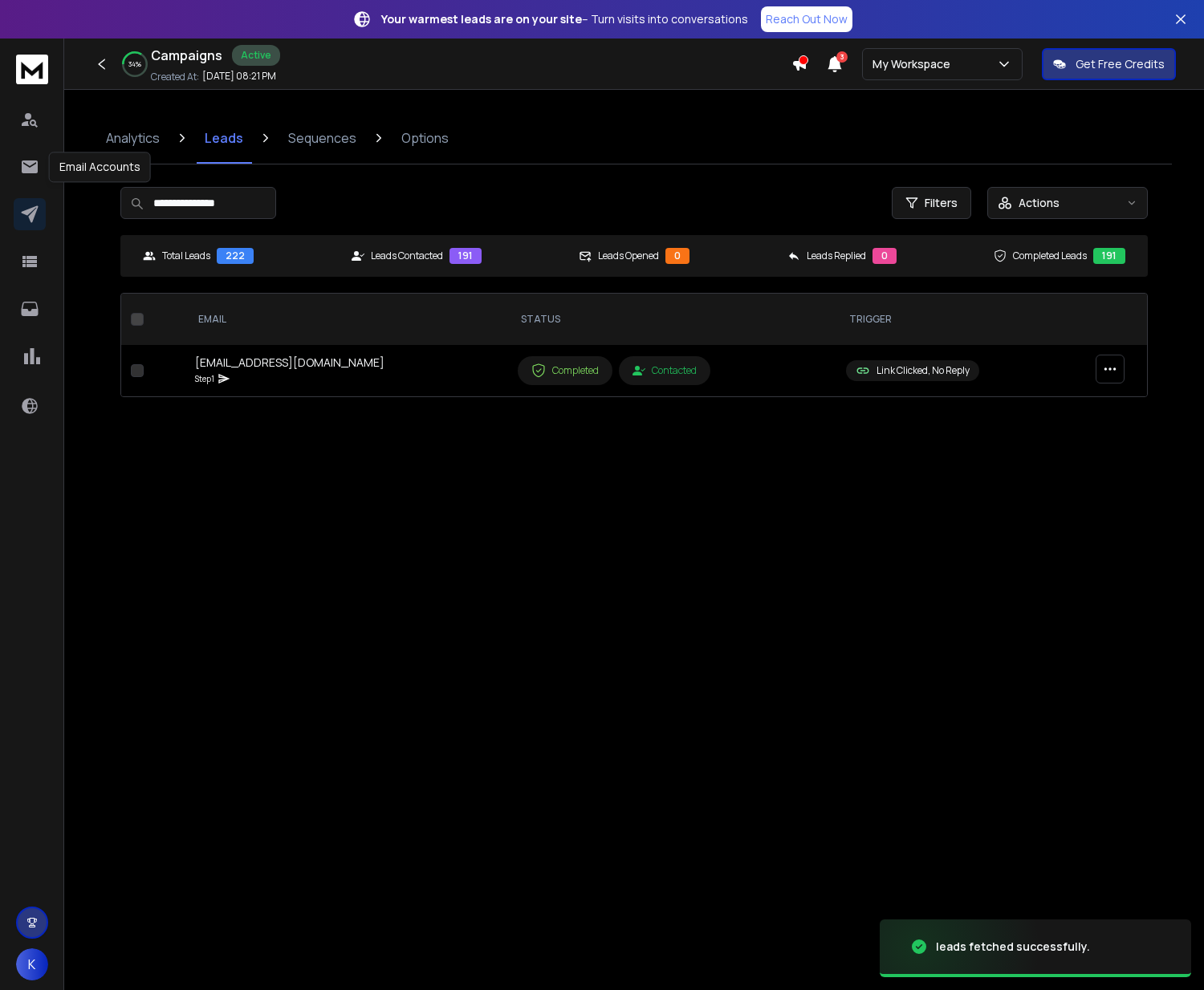
click at [9, 164] on div "K" at bounding box center [32, 517] width 64 height 958
click at [24, 159] on icon at bounding box center [30, 167] width 20 height 20
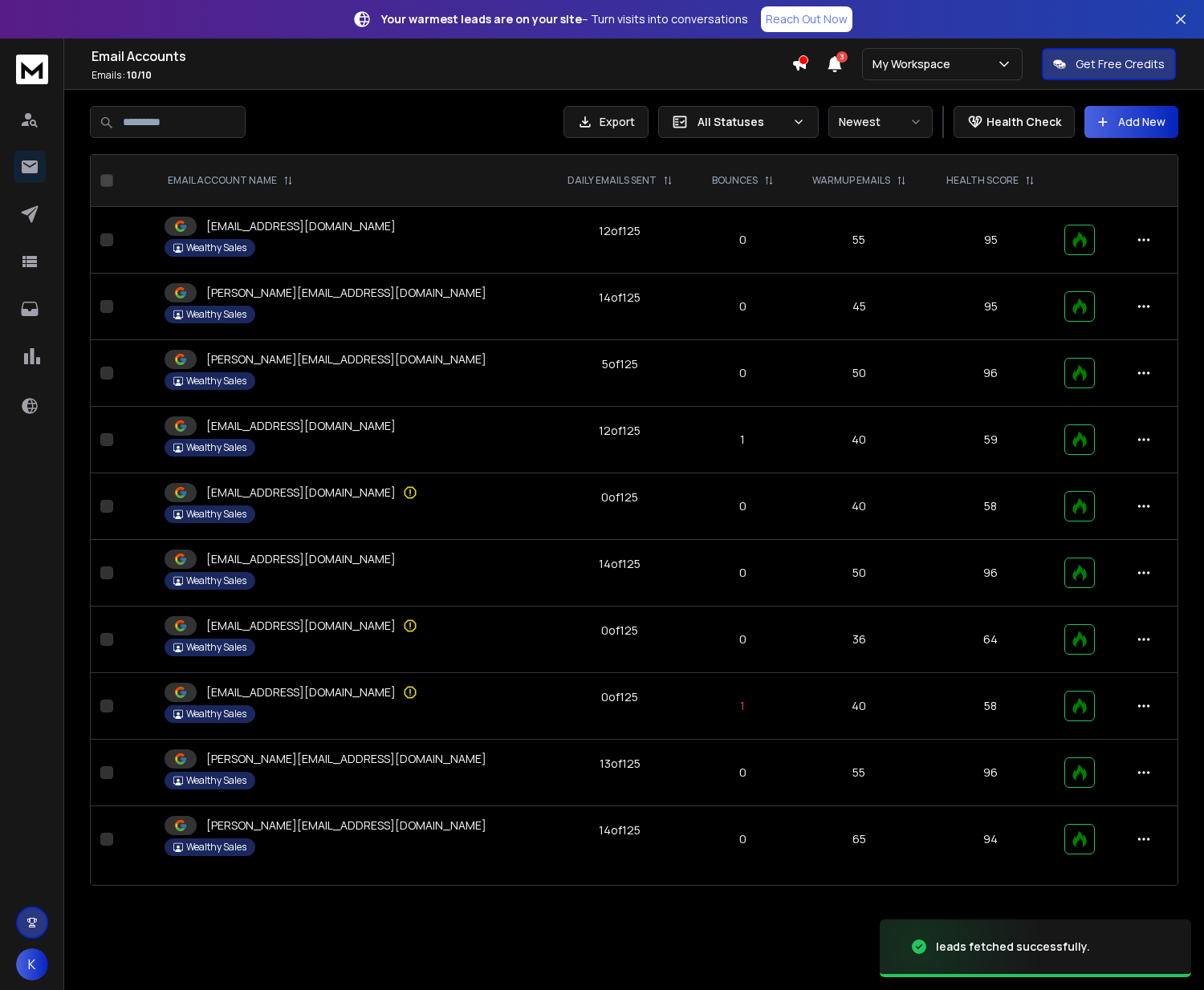
click at [164, 138] on input at bounding box center [167, 122] width 155 height 32
paste input "**********"
type input "**********"
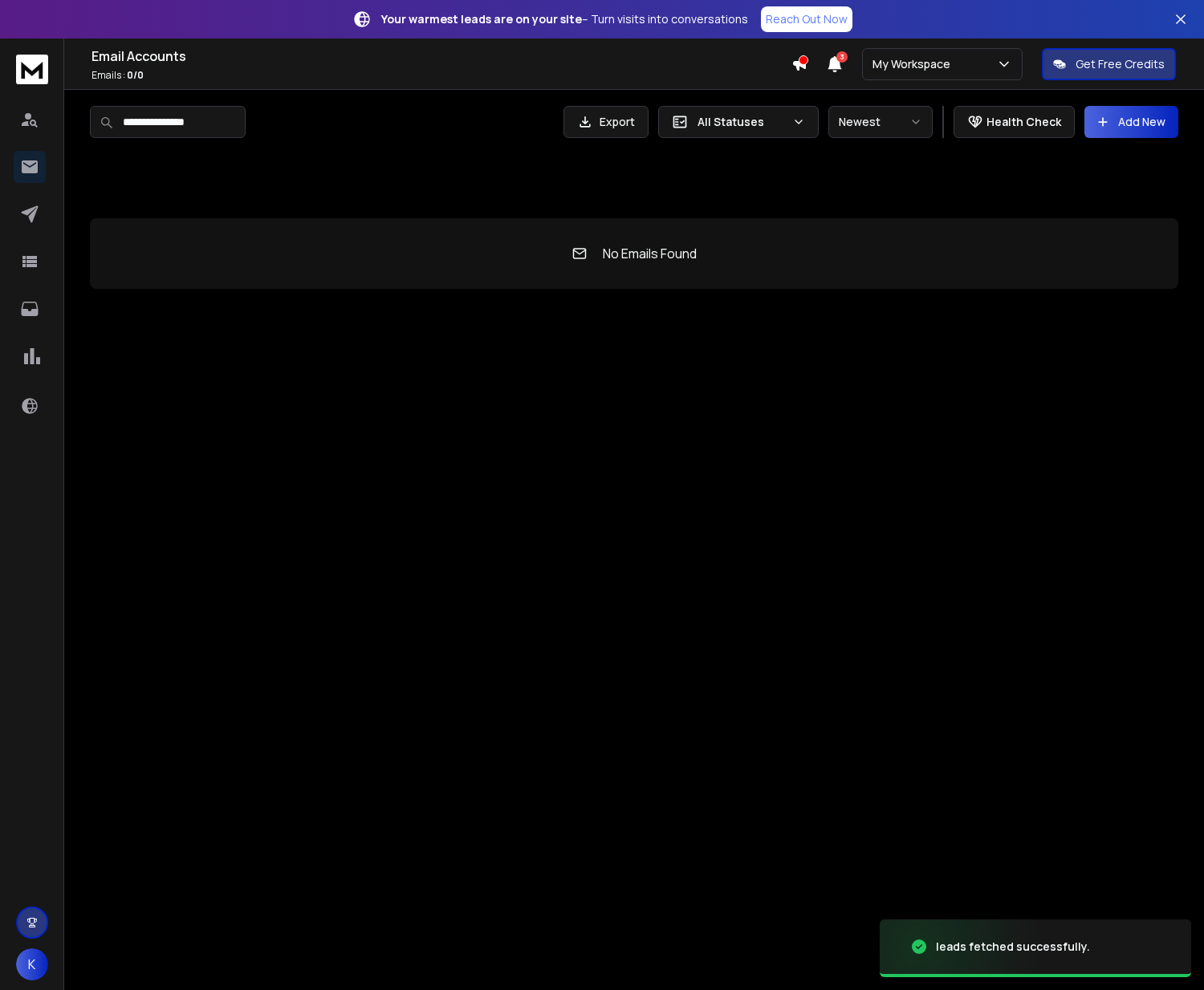
click at [182, 123] on input "**********" at bounding box center [167, 122] width 155 height 32
click at [40, 219] on link at bounding box center [29, 214] width 32 height 32
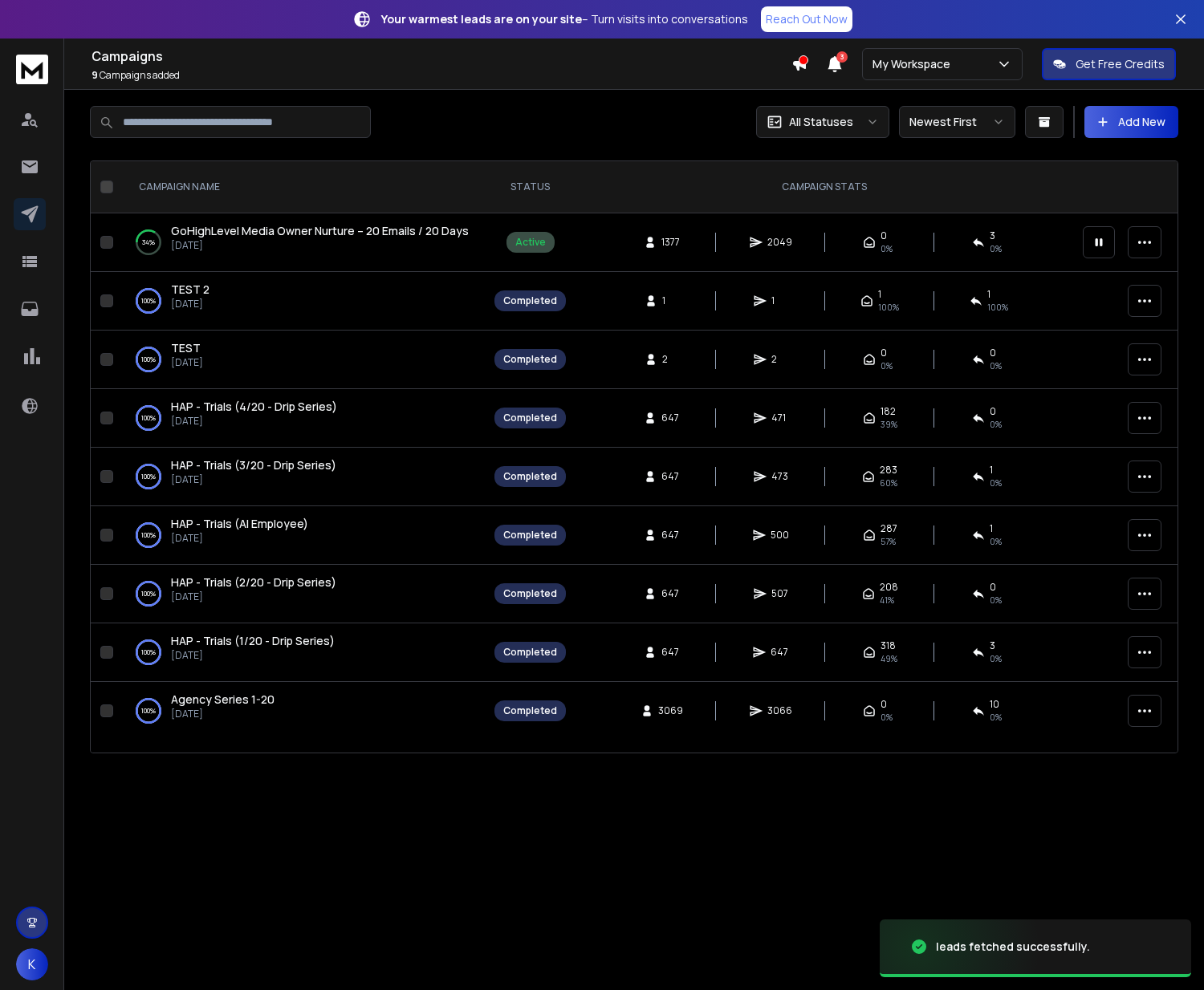
click at [303, 241] on p "[DATE]" at bounding box center [320, 246] width 298 height 12
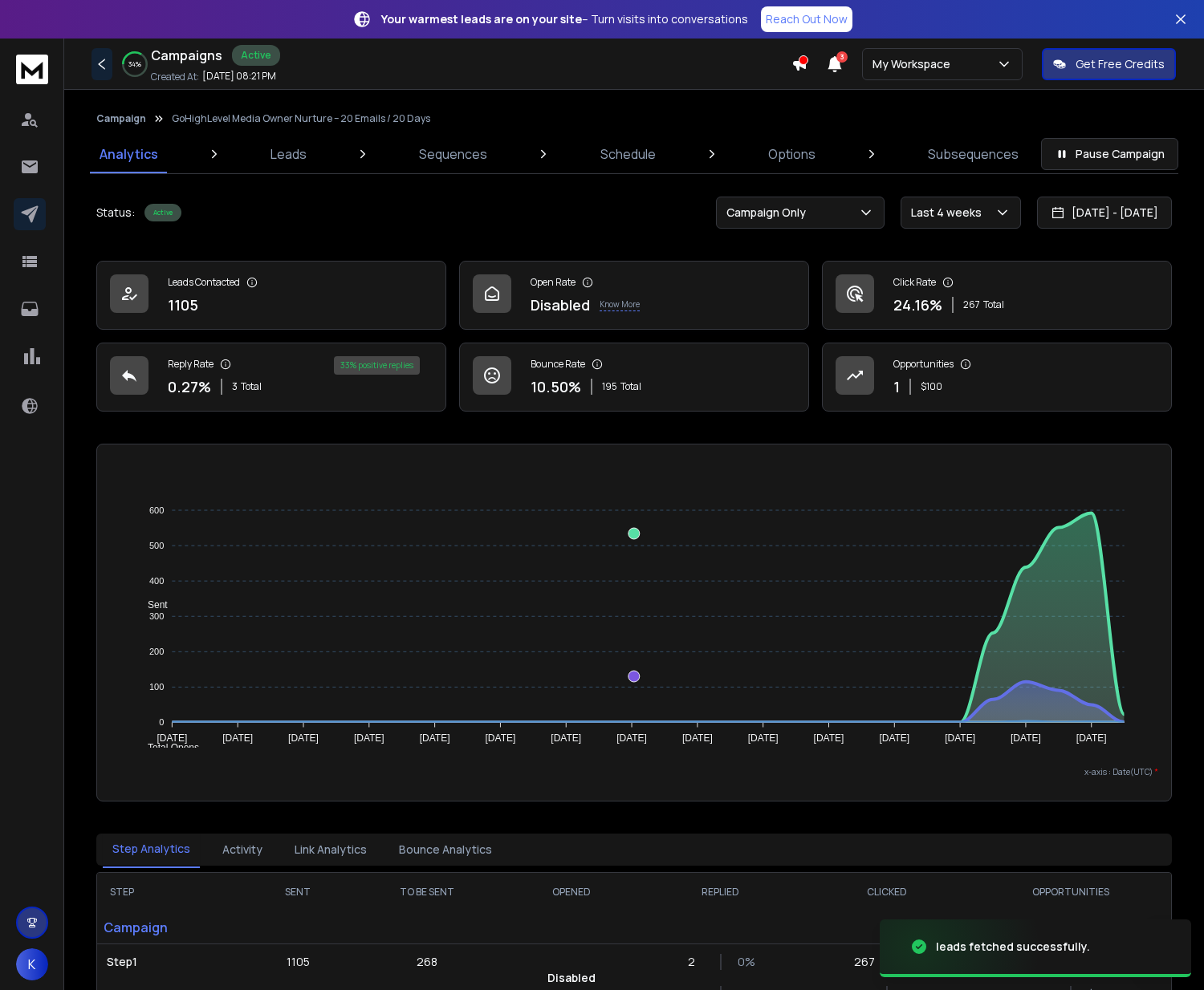
click at [94, 60] on button at bounding box center [102, 64] width 21 height 32
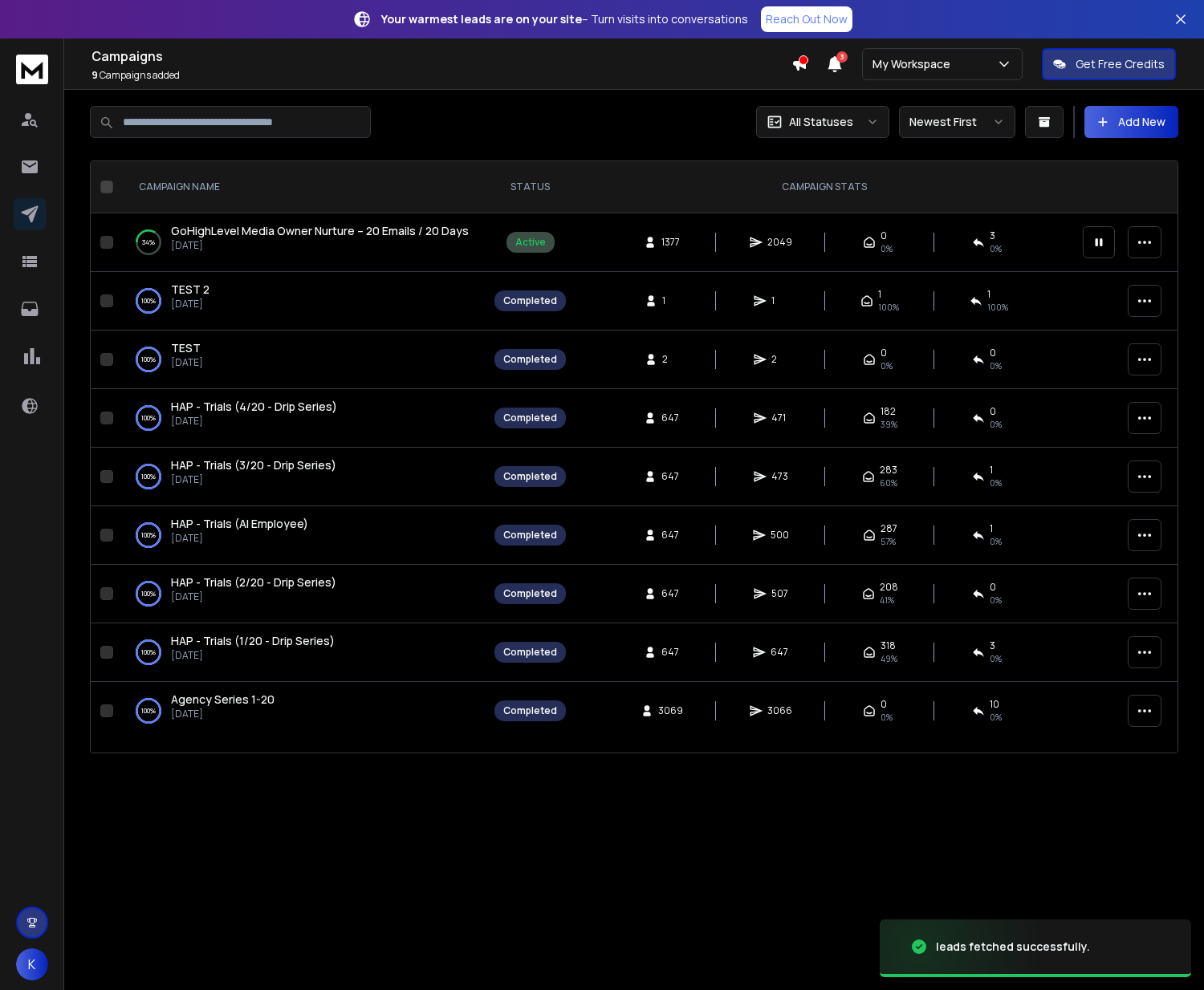
click at [336, 258] on div "GoHighLevel Media Owner Nurture – 20 Emails / 20 Days [DATE]" at bounding box center [320, 241] width 298 height 38
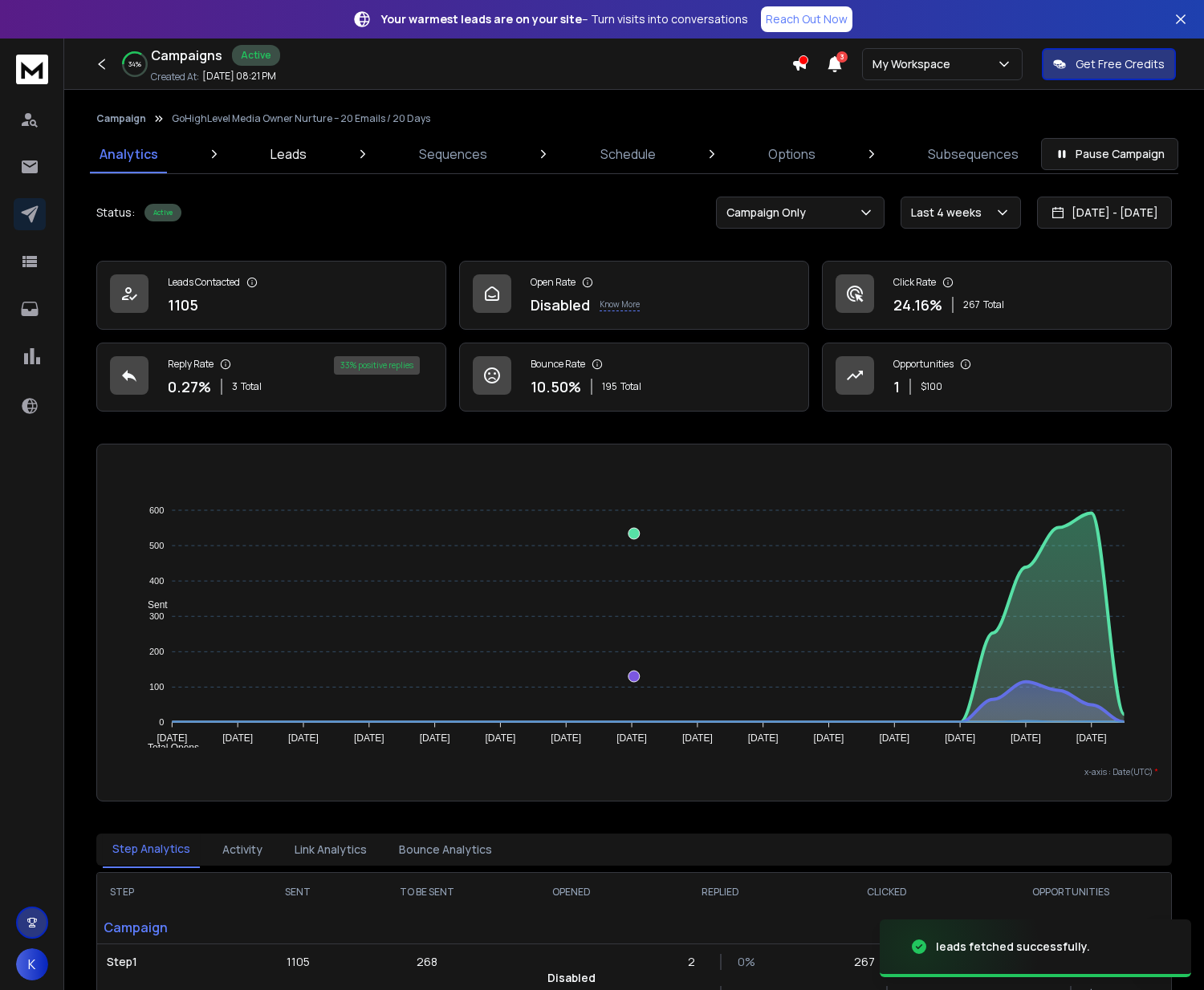
click at [287, 154] on p "Leads" at bounding box center [288, 154] width 36 height 20
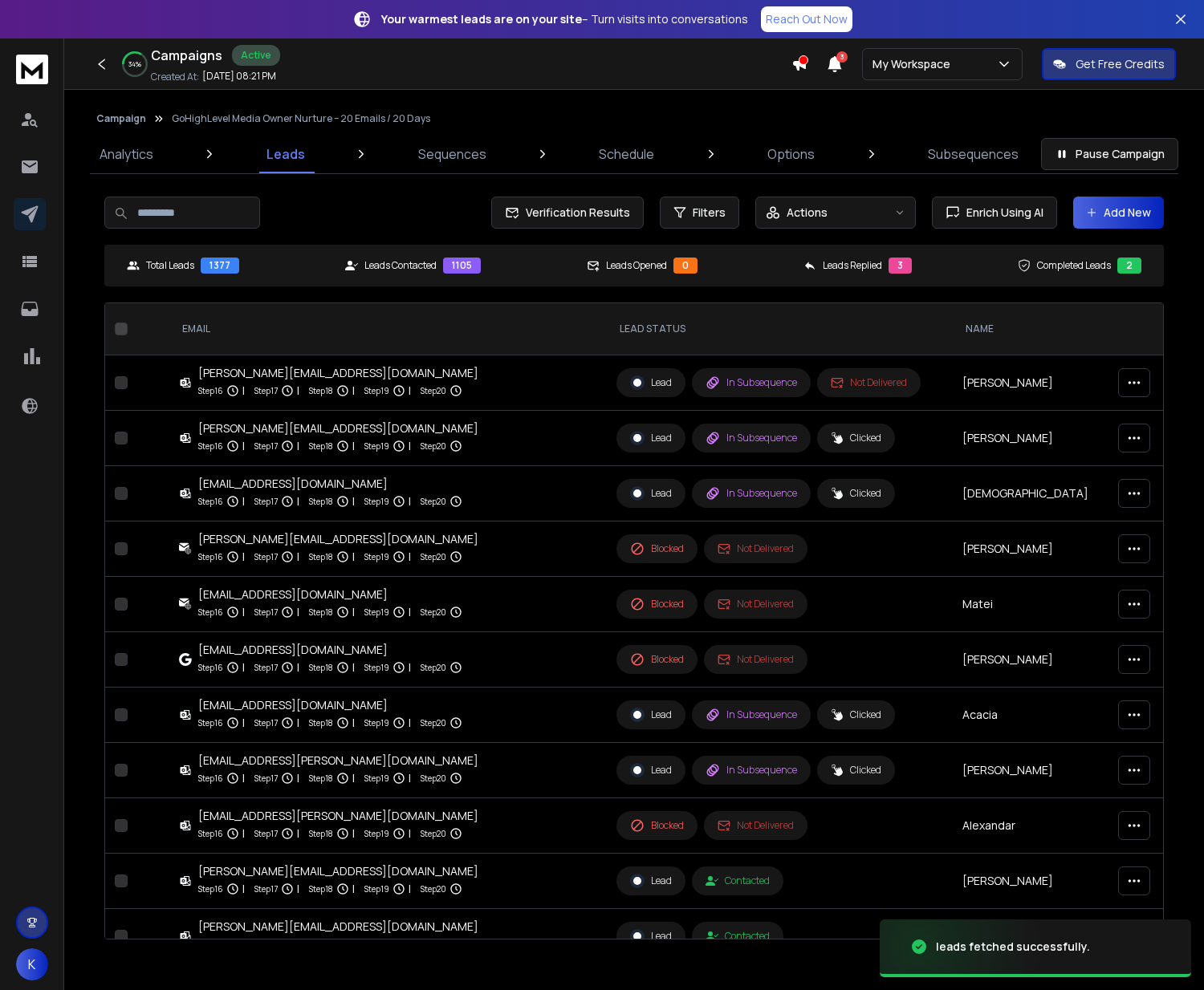
click at [231, 217] on input at bounding box center [182, 213] width 155 height 32
paste input "**********"
type input "**********"
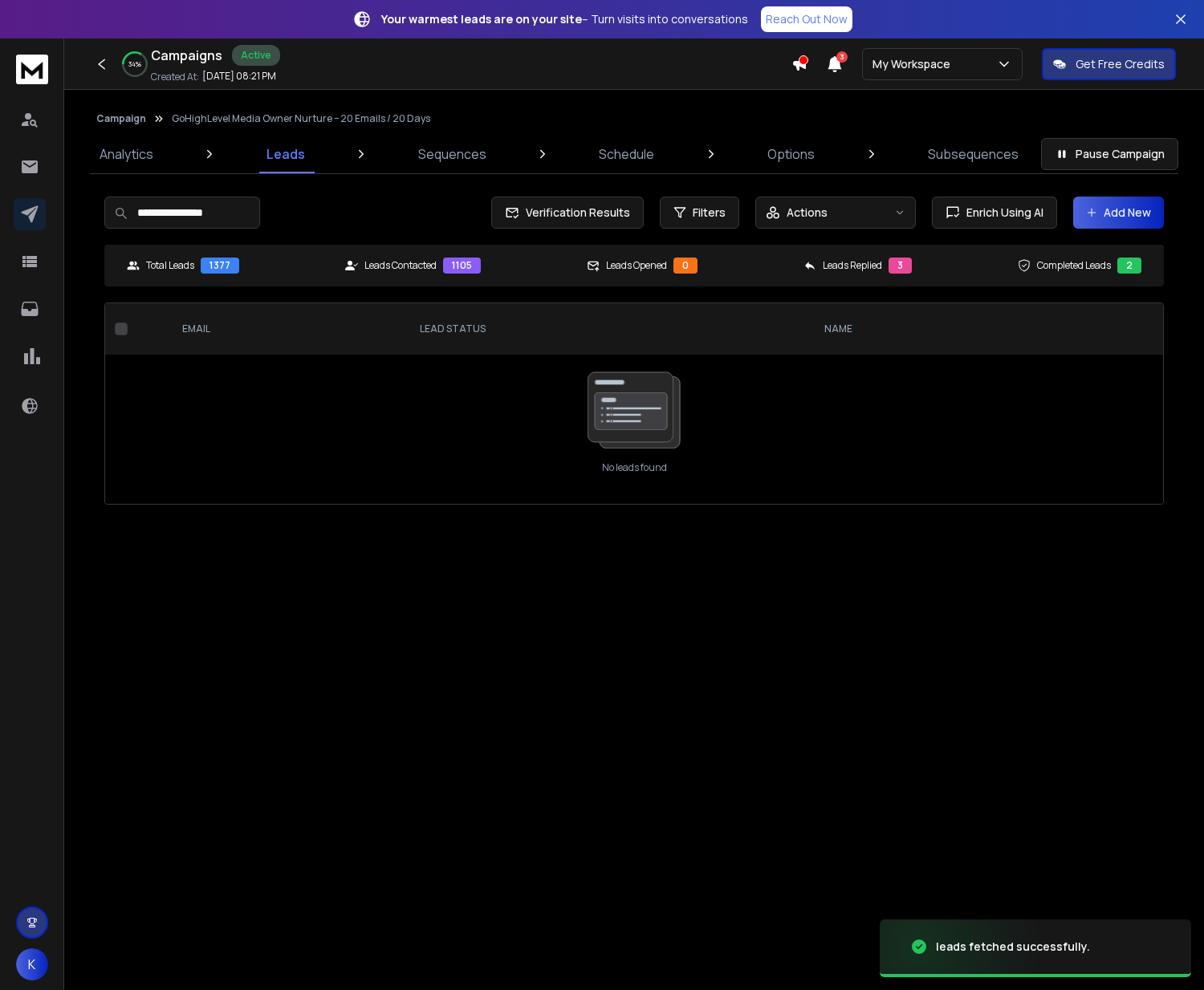
click at [256, 216] on input "**********" at bounding box center [182, 213] width 155 height 32
type input "**********"
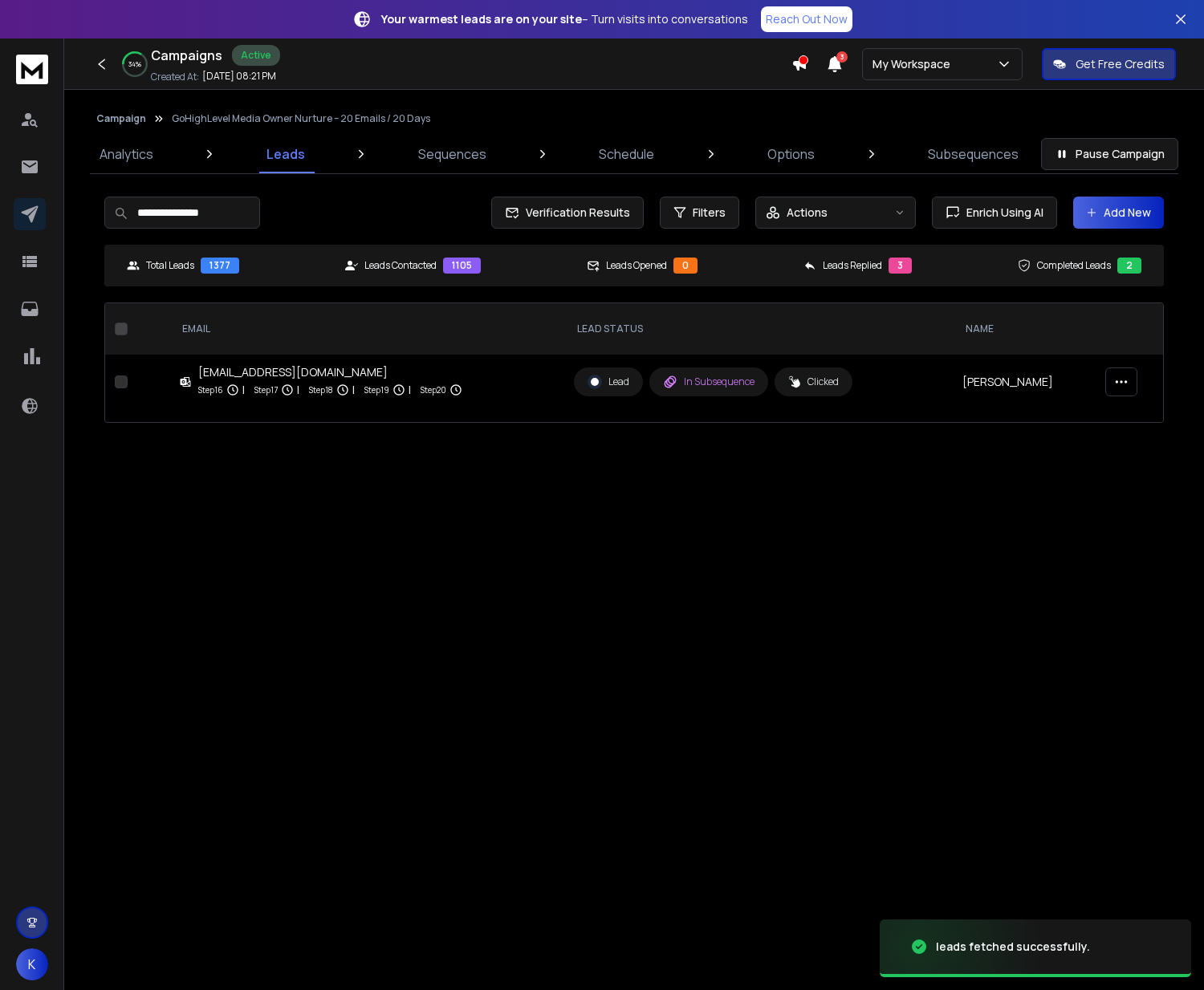
click at [943, 387] on div "Lead In Subsequence Clicked" at bounding box center [759, 381] width 369 height 29
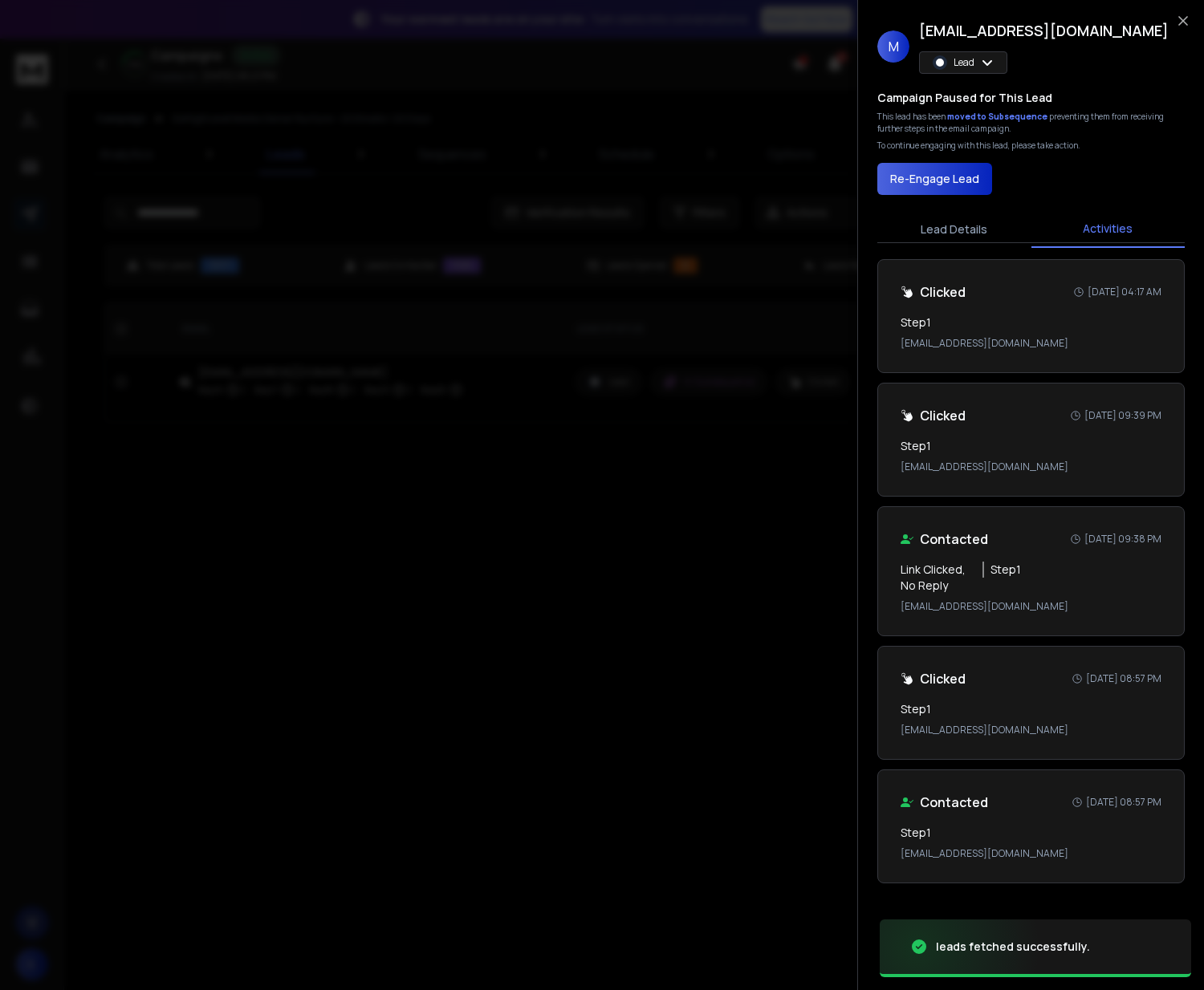
click at [1114, 225] on button "Activities" at bounding box center [1108, 230] width 154 height 37
click at [1185, 13] on icon "button" at bounding box center [1183, 20] width 16 height 16
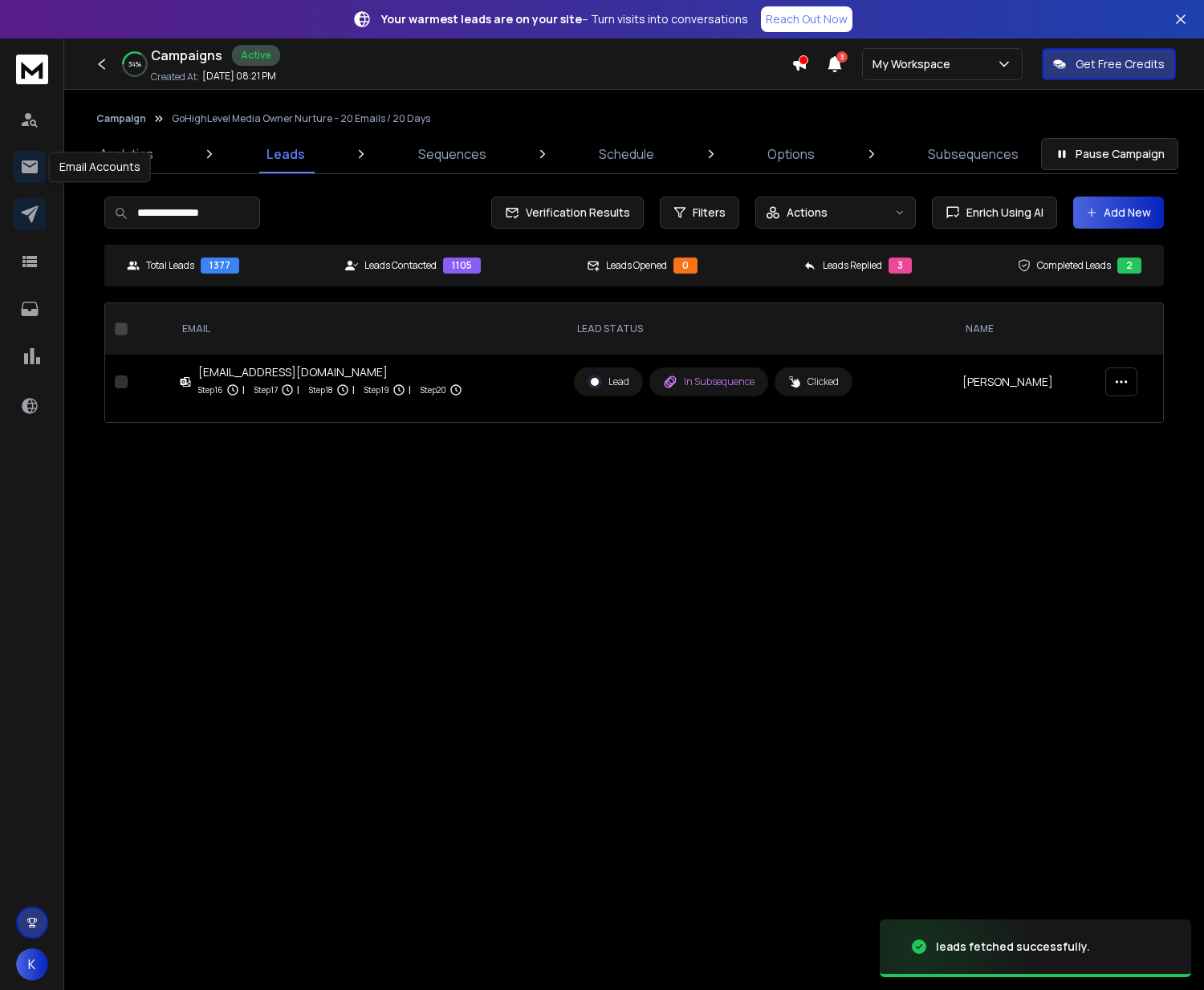
click at [16, 172] on link at bounding box center [29, 167] width 32 height 32
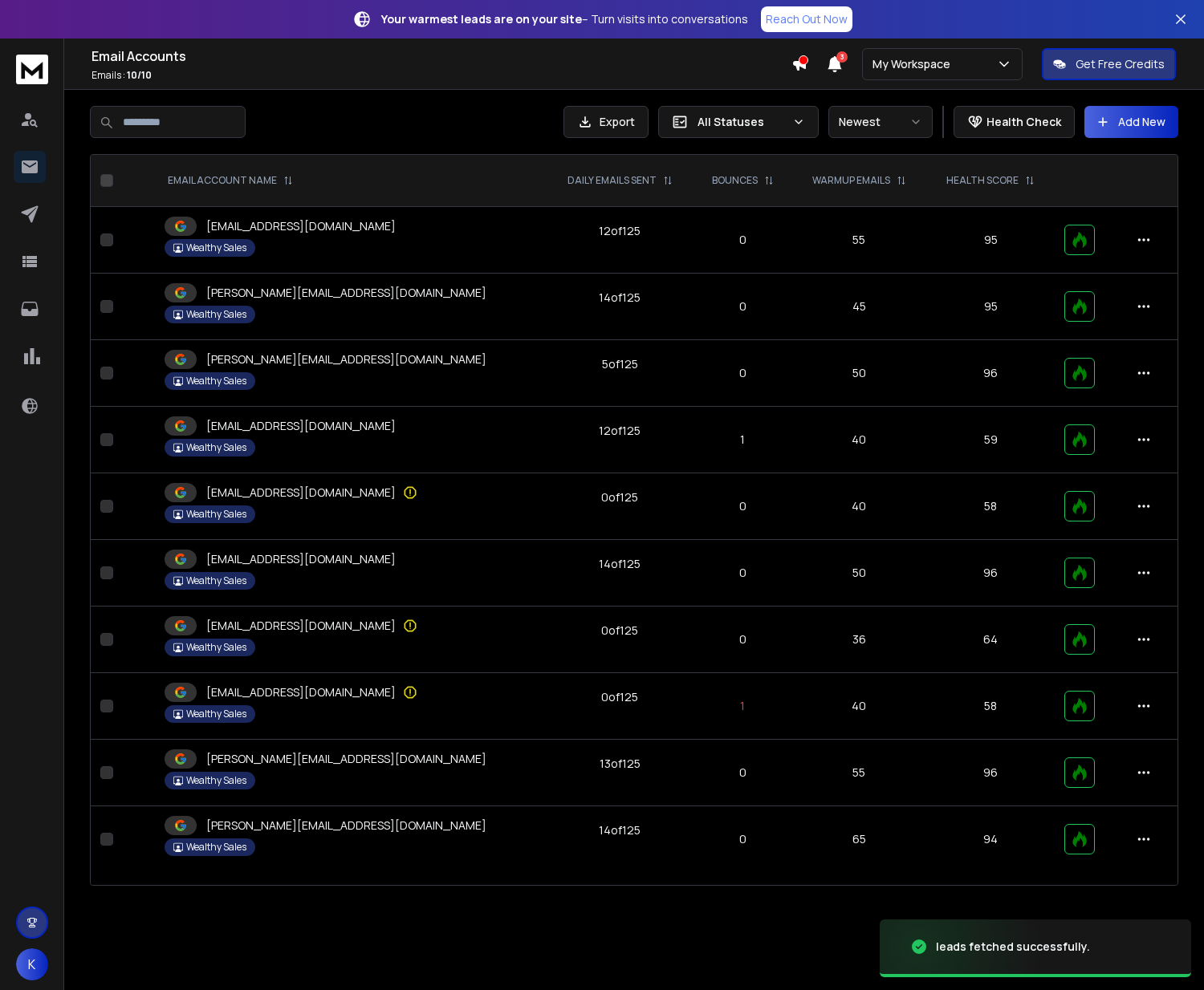
click at [4, 202] on div "K" at bounding box center [32, 517] width 64 height 958
click at [21, 206] on icon at bounding box center [30, 215] width 20 height 20
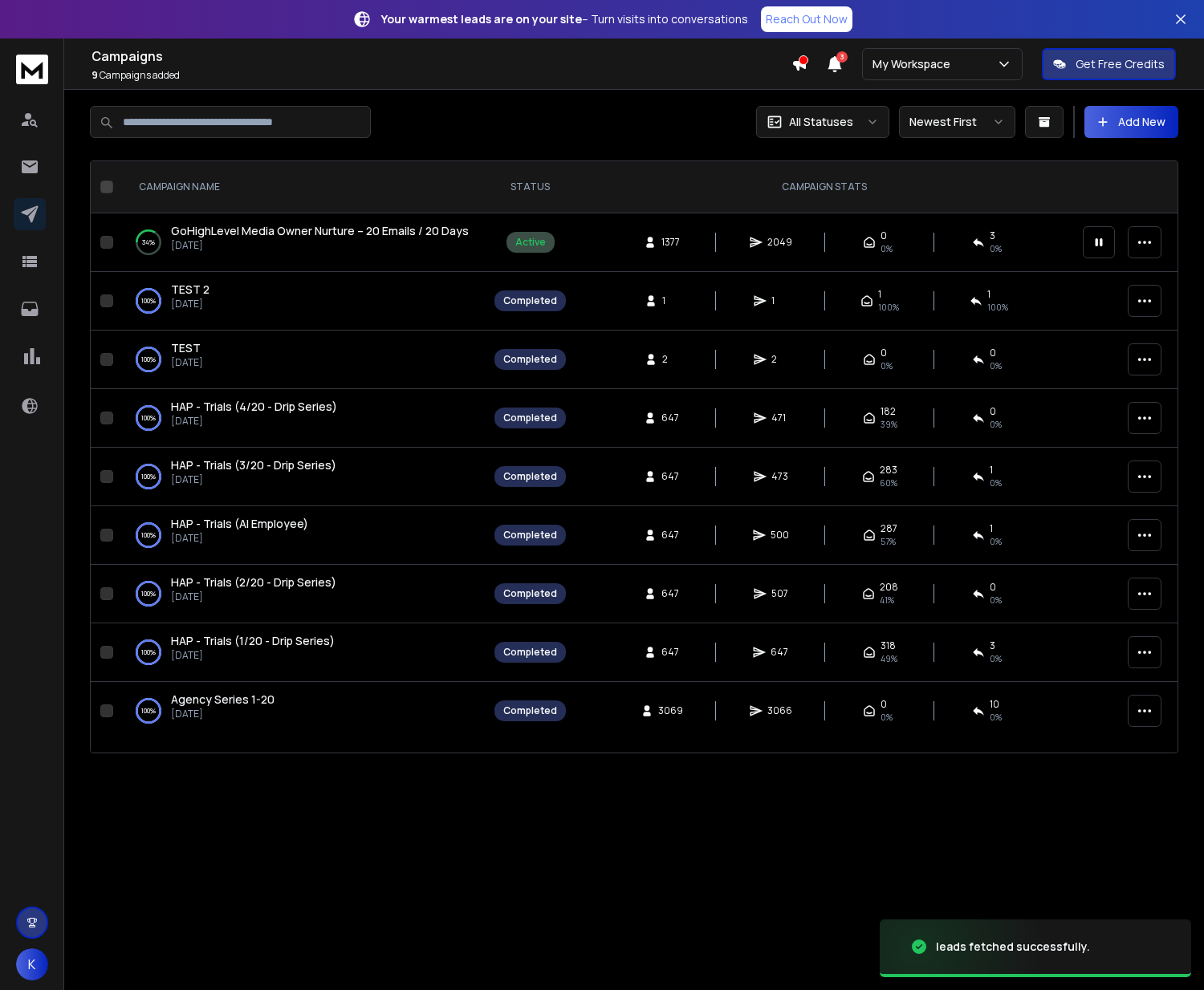
click at [597, 242] on div "1377 2049 0 0% 3 0 %" at bounding box center [823, 242] width 478 height 26
